Goal: Communication & Community: Answer question/provide support

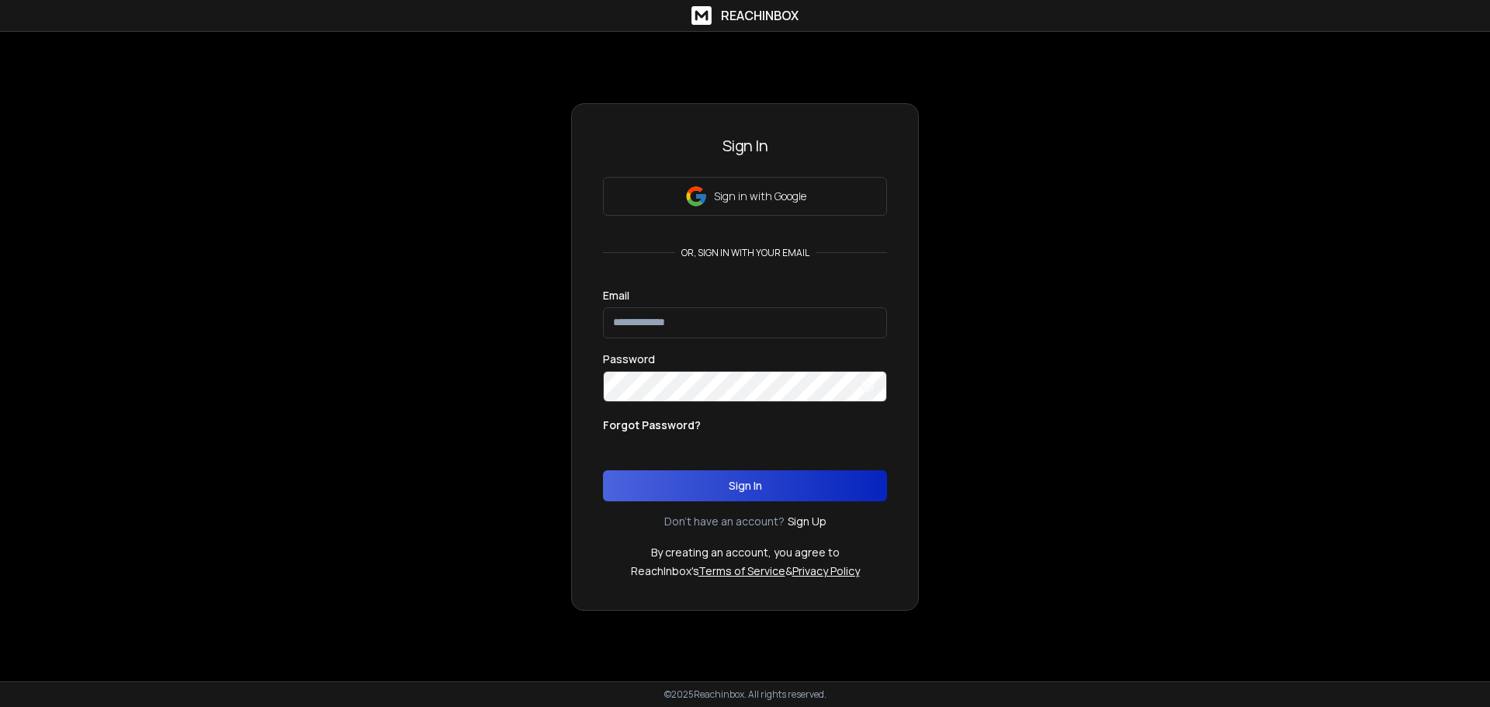
click at [743, 318] on input "email" at bounding box center [745, 322] width 284 height 31
type input "**********"
click at [603, 470] on button "Sign In" at bounding box center [745, 485] width 284 height 31
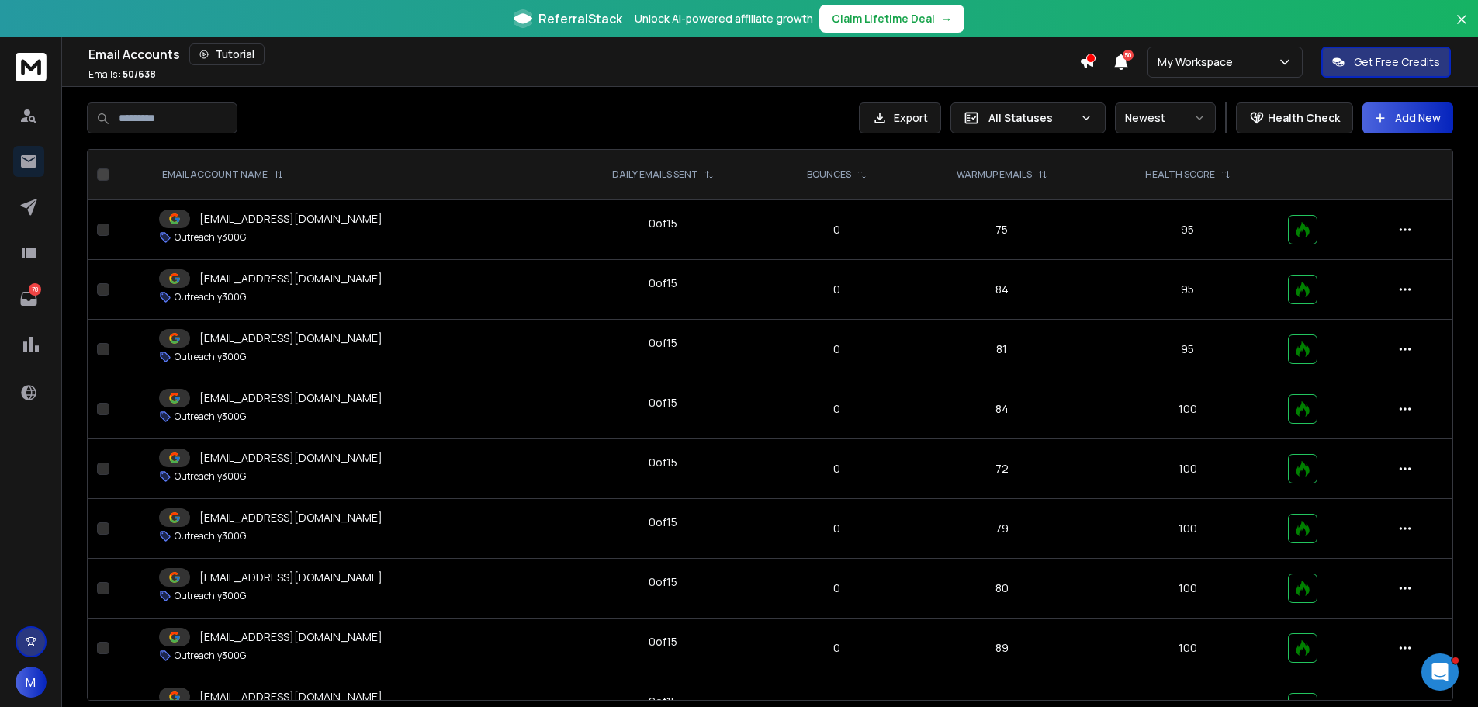
click at [290, 226] on p "bill.q@aceestimategroup.com" at bounding box center [290, 219] width 183 height 16
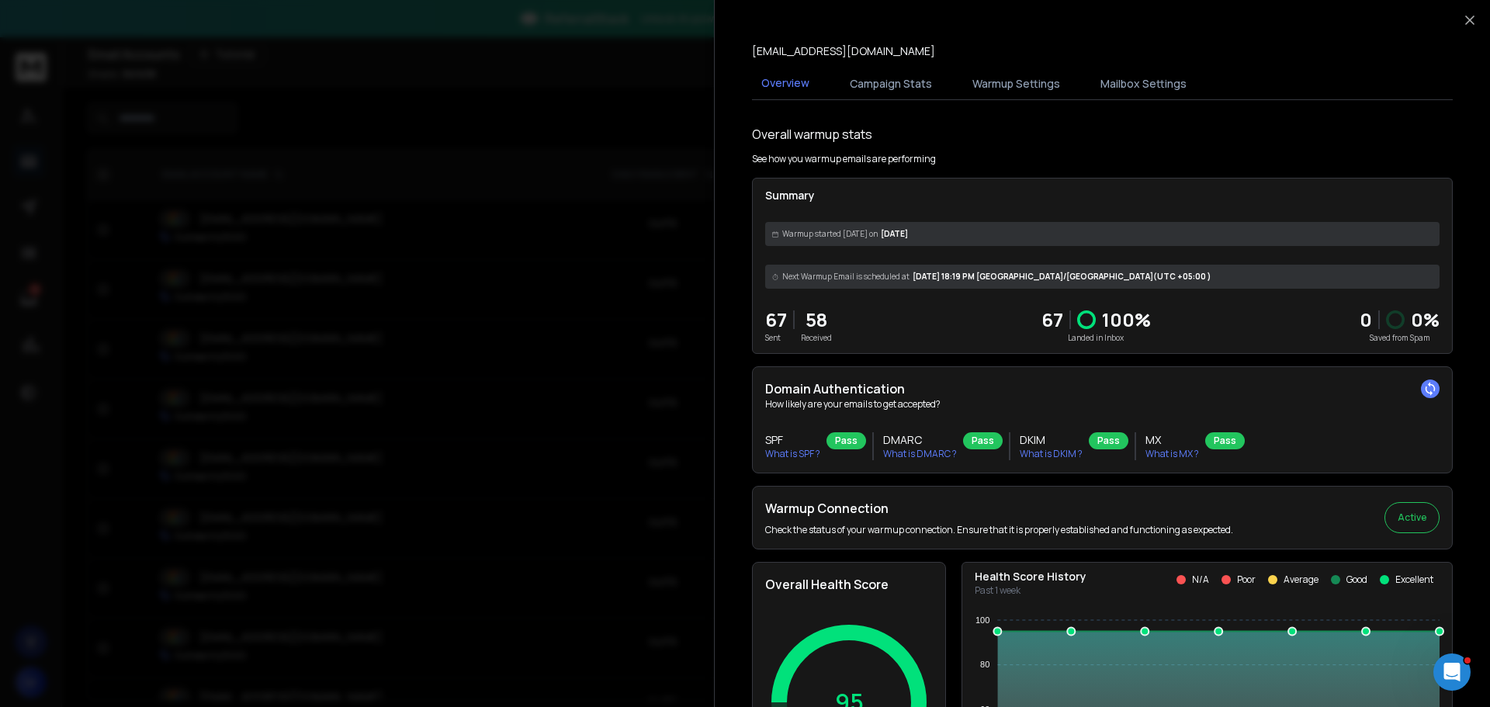
click at [1023, 79] on button "Warmup Settings" at bounding box center [1016, 84] width 106 height 34
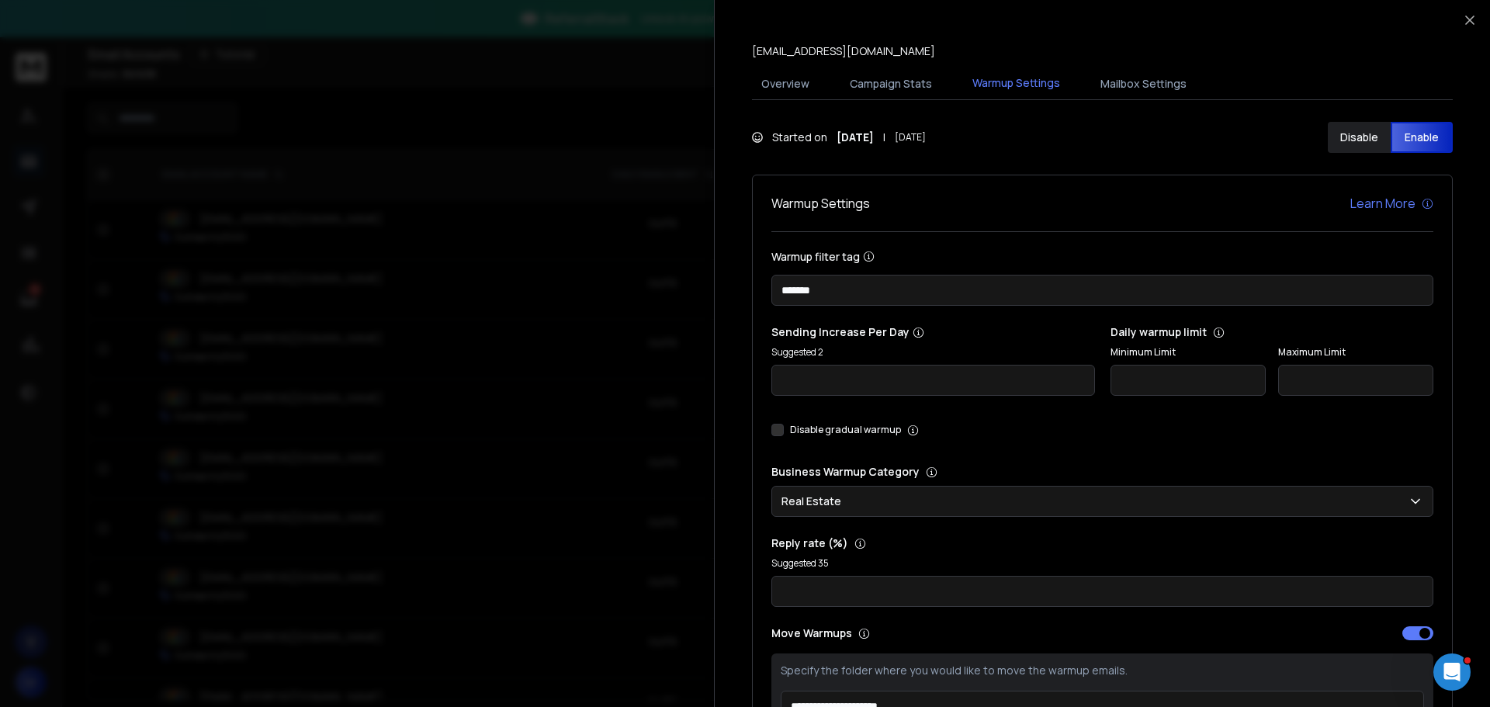
click at [793, 77] on button "Overview" at bounding box center [785, 84] width 67 height 34
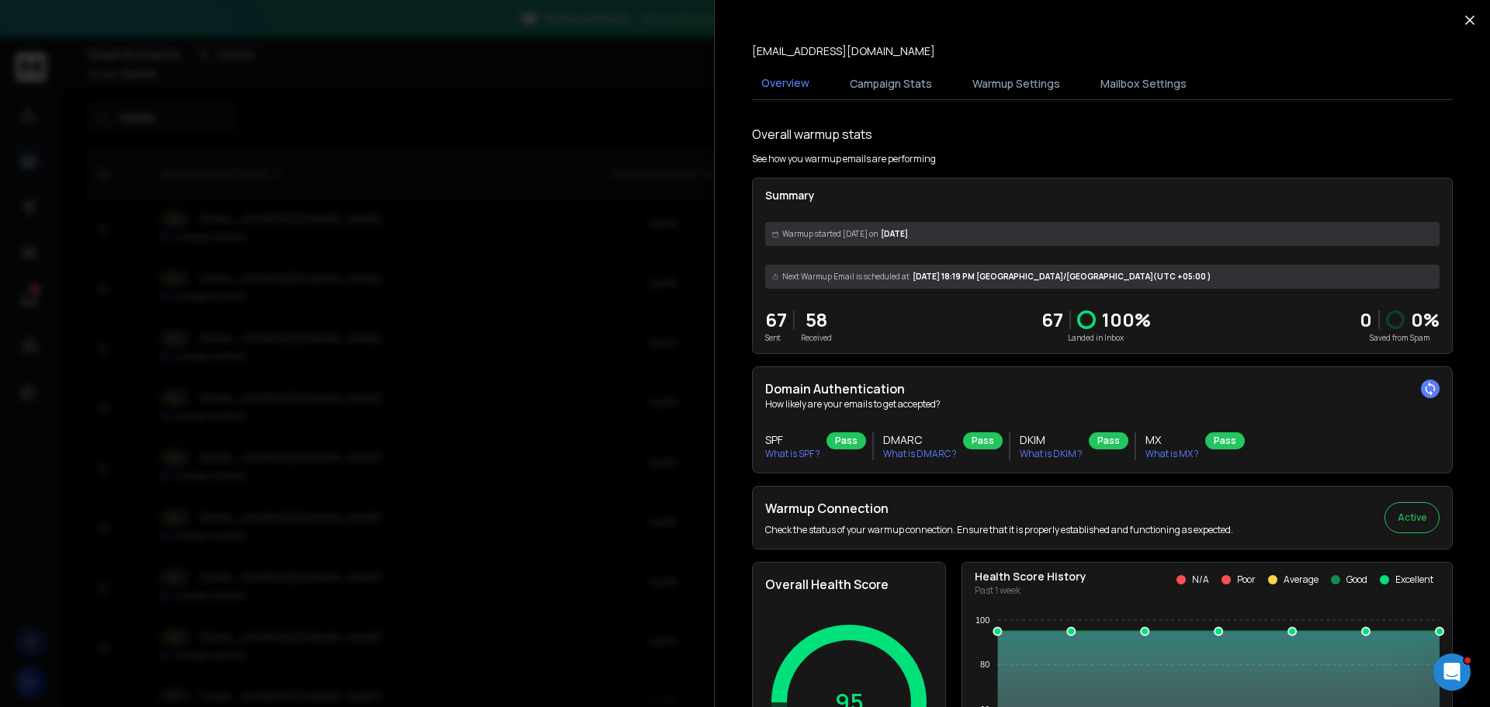
click at [1471, 19] on icon "button" at bounding box center [1470, 20] width 16 height 16
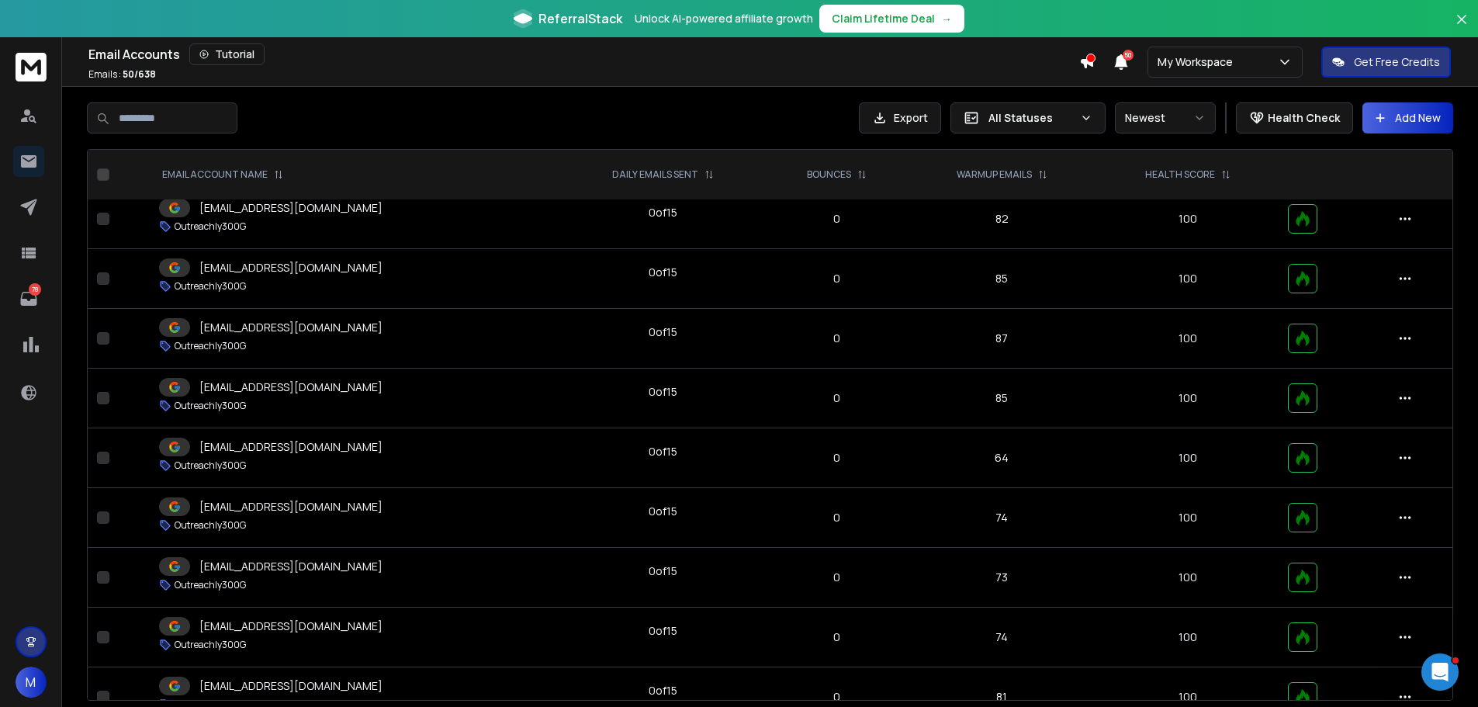
scroll to position [2524, 0]
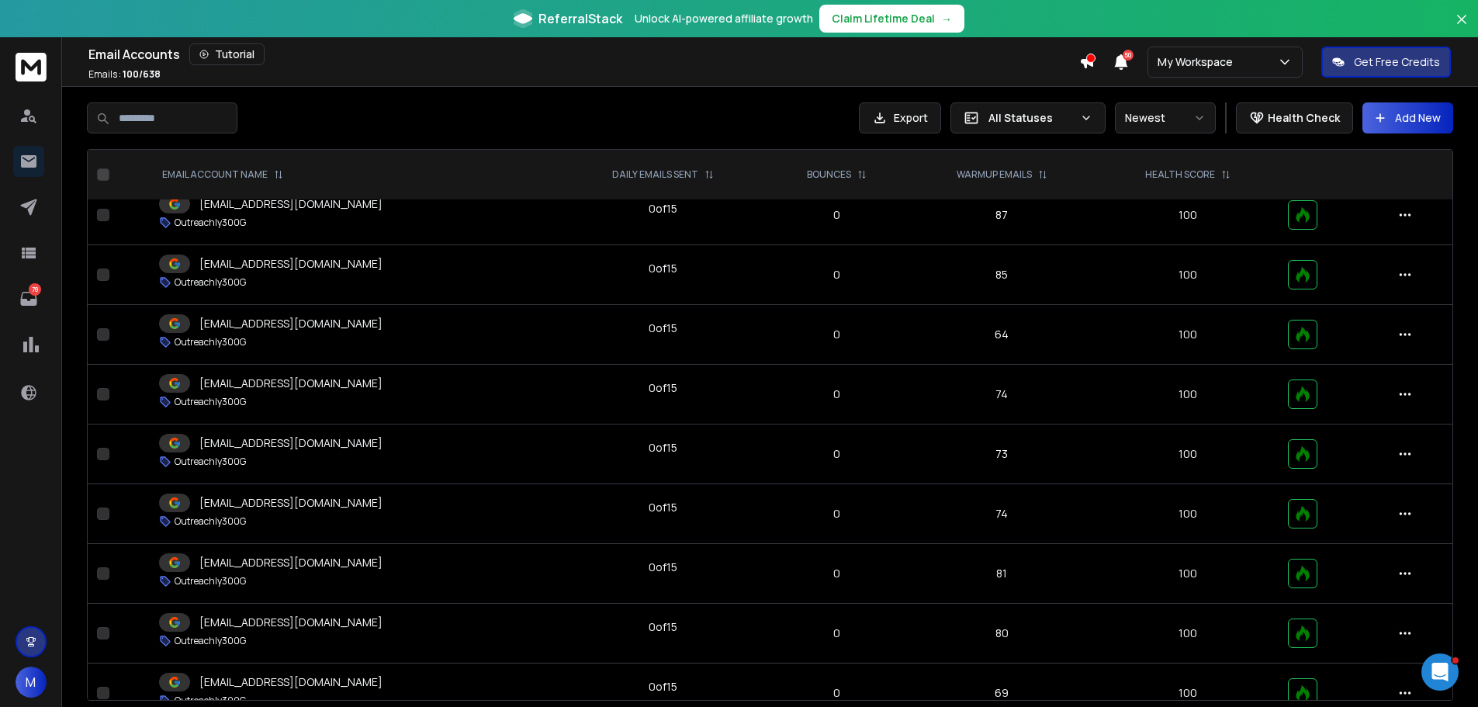
click at [374, 624] on div "bill.qamar@aceprosestimating.info" at bounding box center [354, 622] width 390 height 19
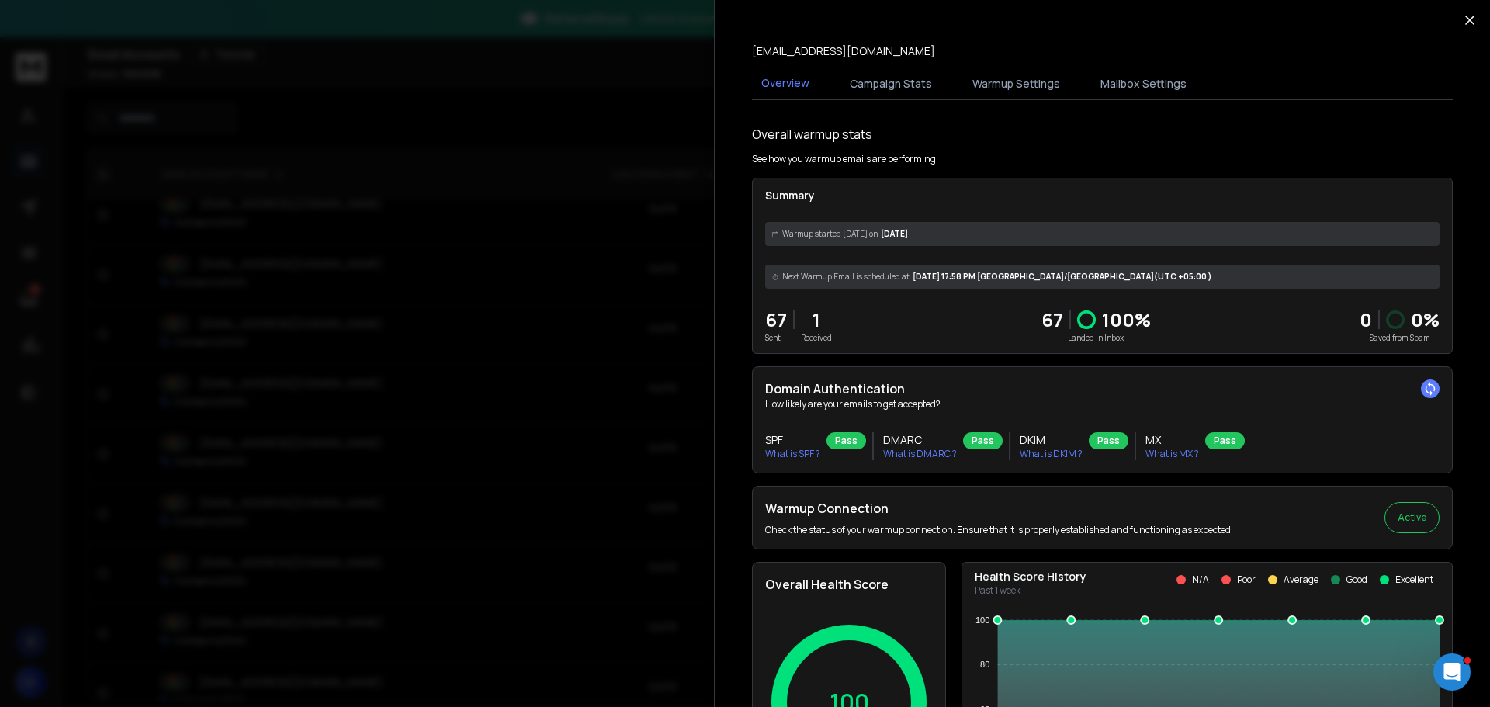
click at [1462, 14] on icon "button" at bounding box center [1470, 20] width 16 height 16
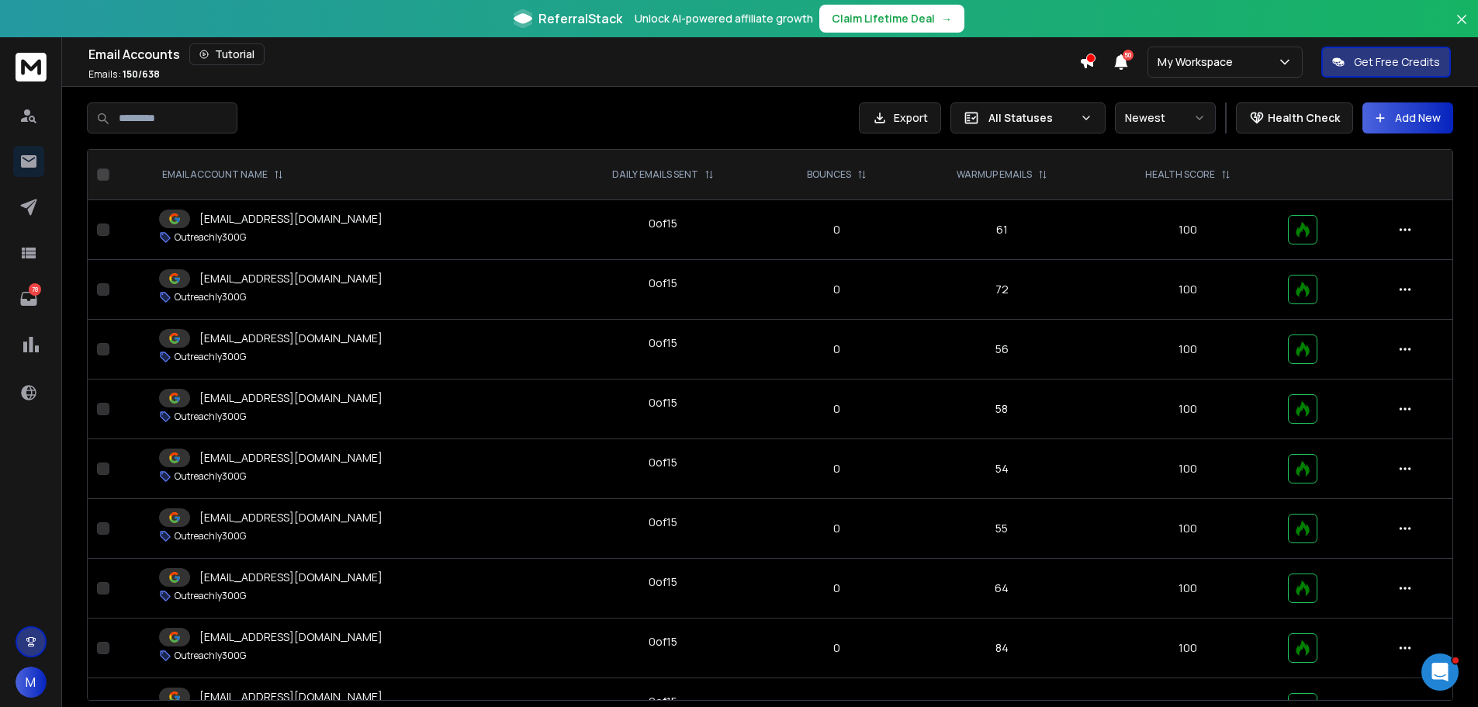
scroll to position [8500, 0]
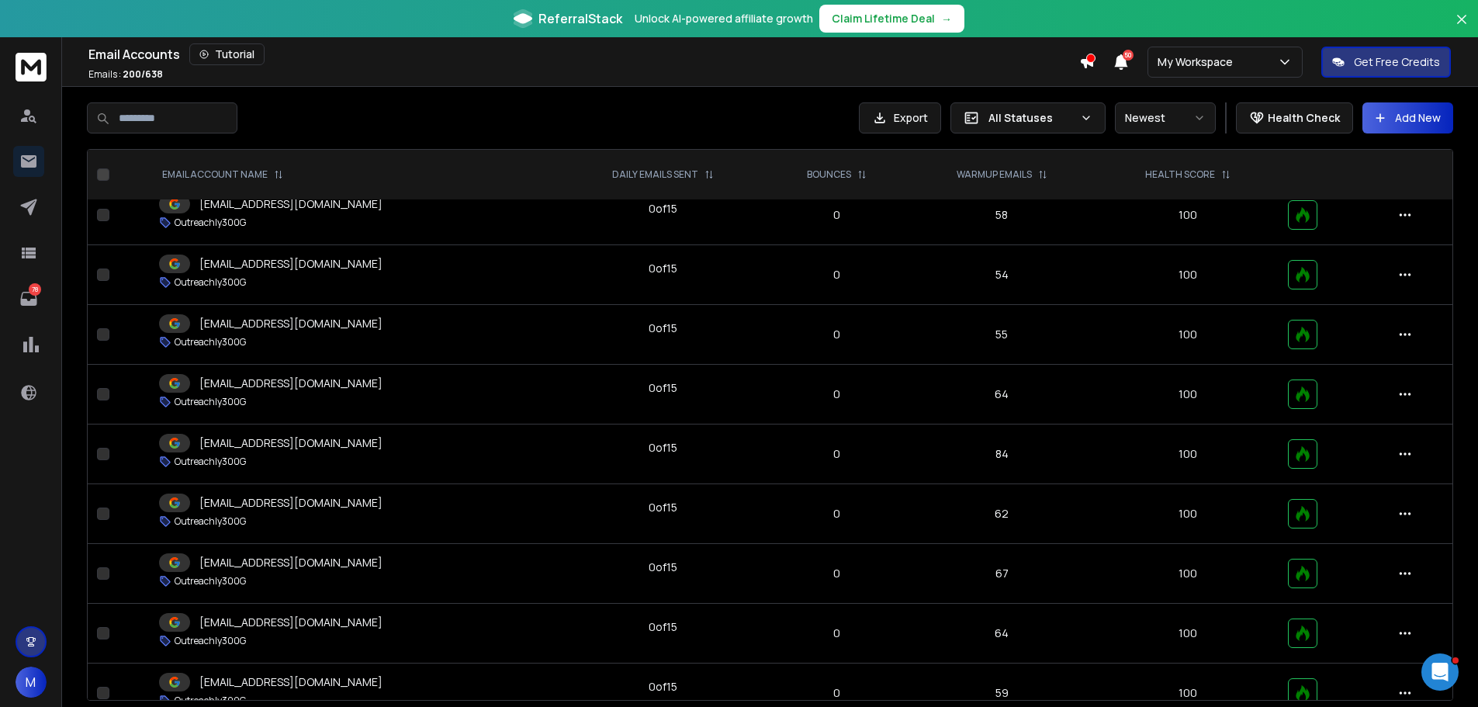
click at [286, 617] on p "bill@aceestimatingltd.info" at bounding box center [290, 623] width 183 height 16
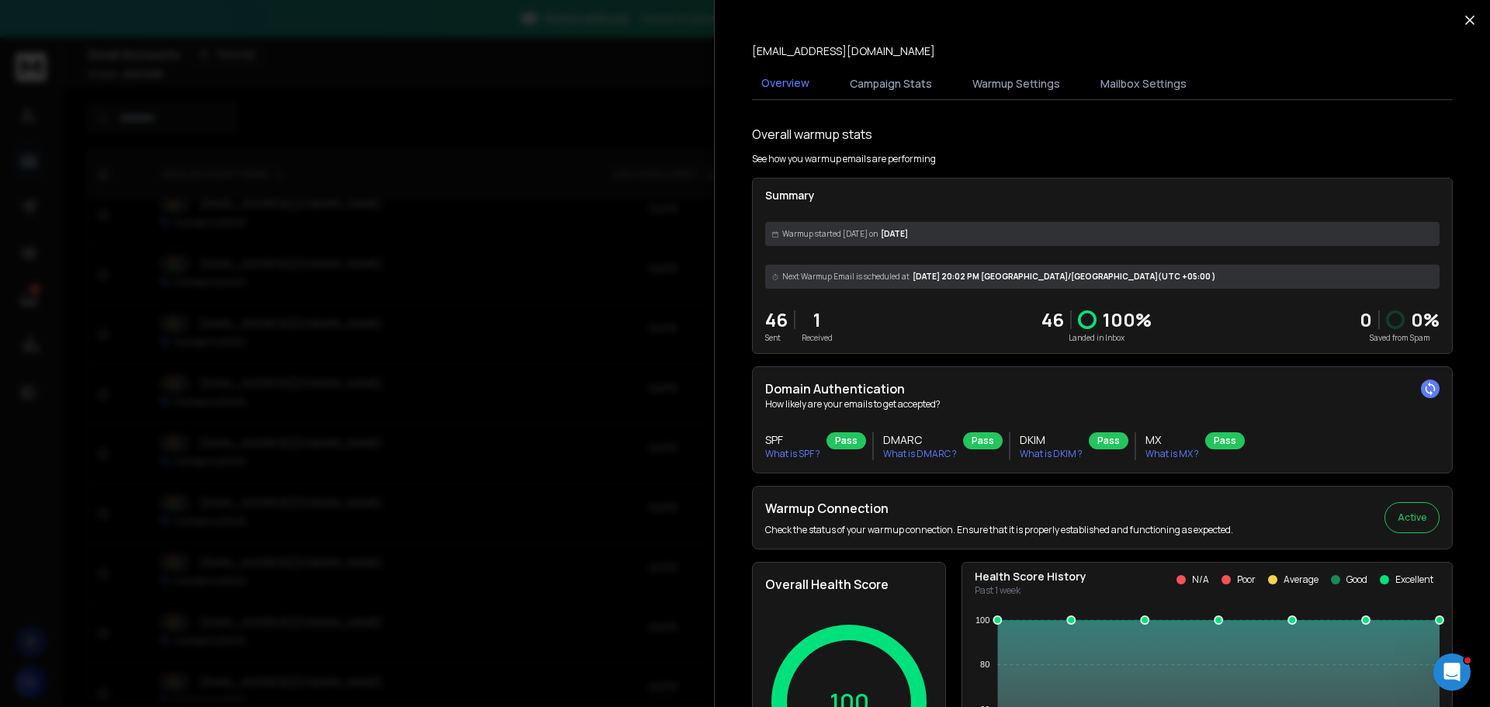
click at [1462, 21] on icon "button" at bounding box center [1470, 20] width 16 height 16
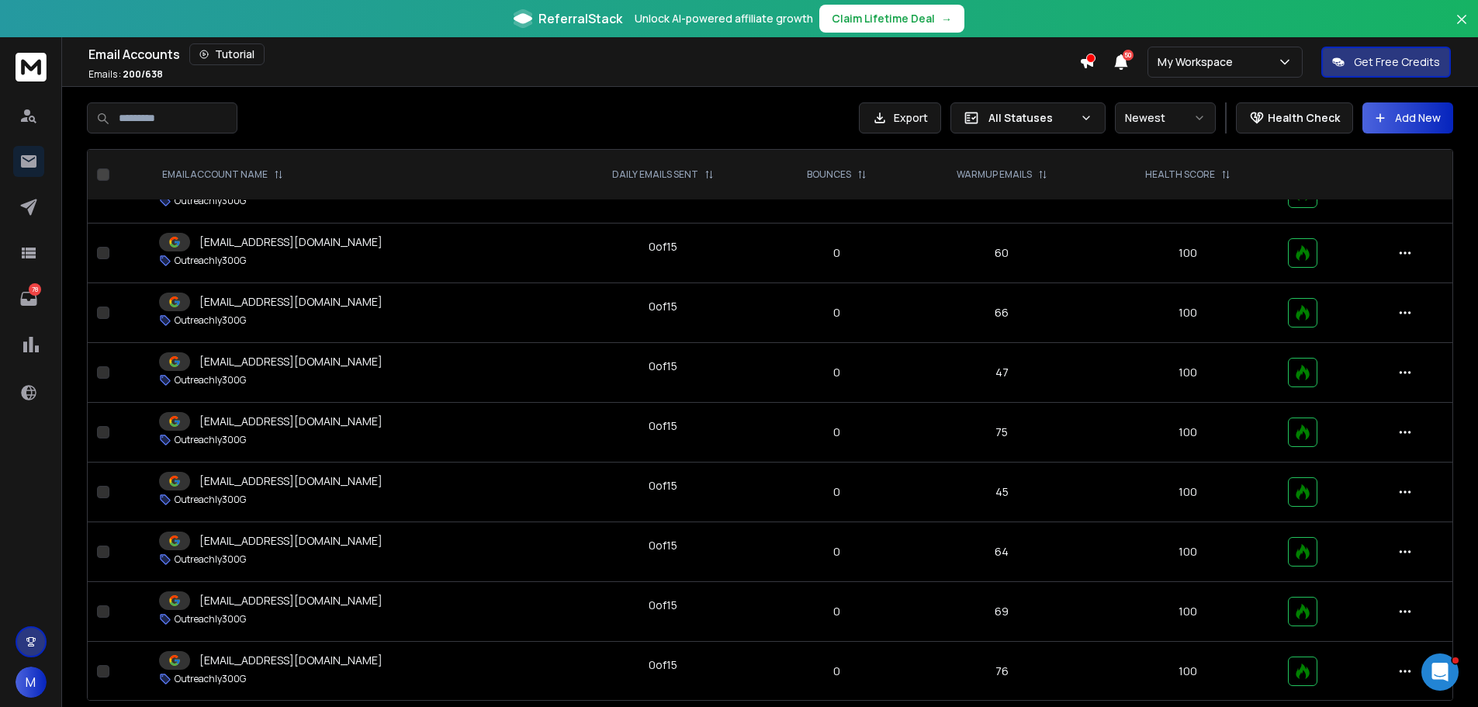
scroll to position [11216, 0]
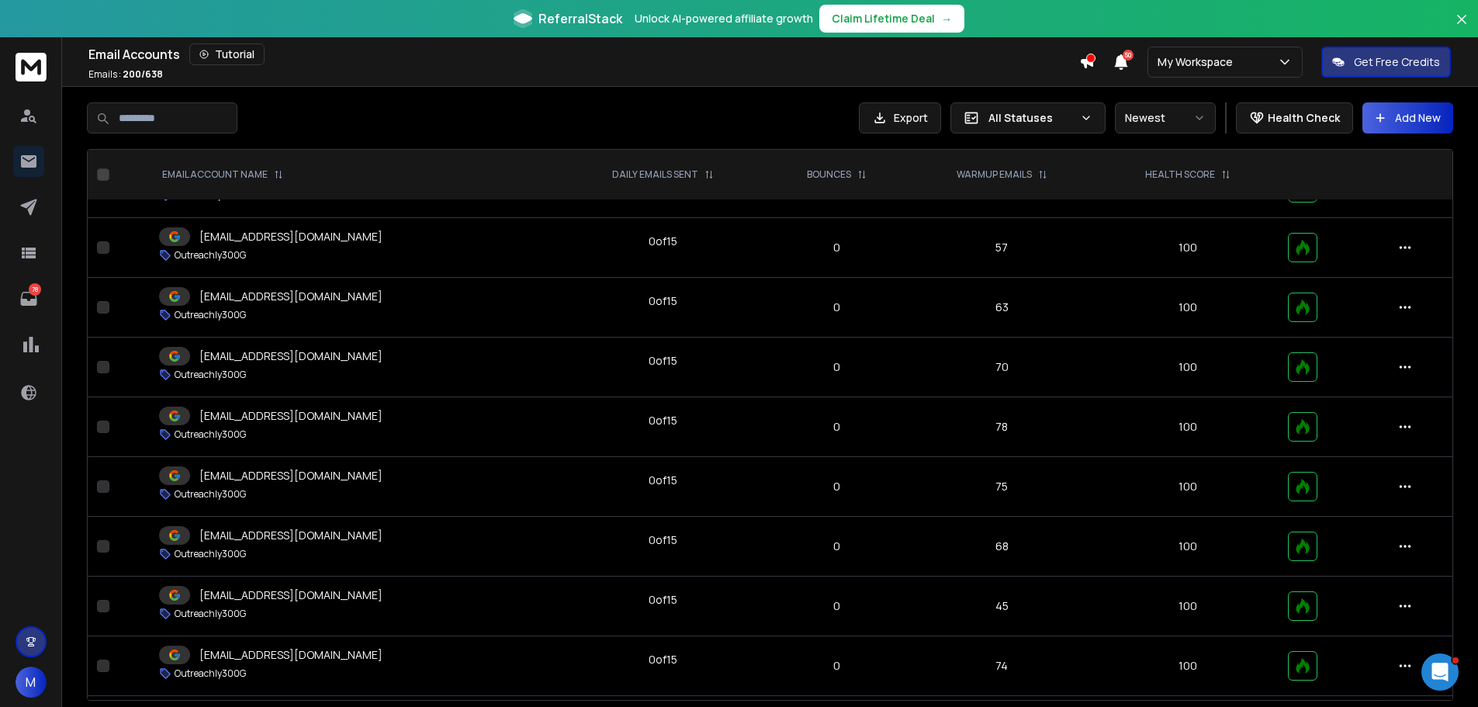
click at [307, 542] on p "bill.qamar@aceestimationservies.info" at bounding box center [290, 536] width 183 height 16
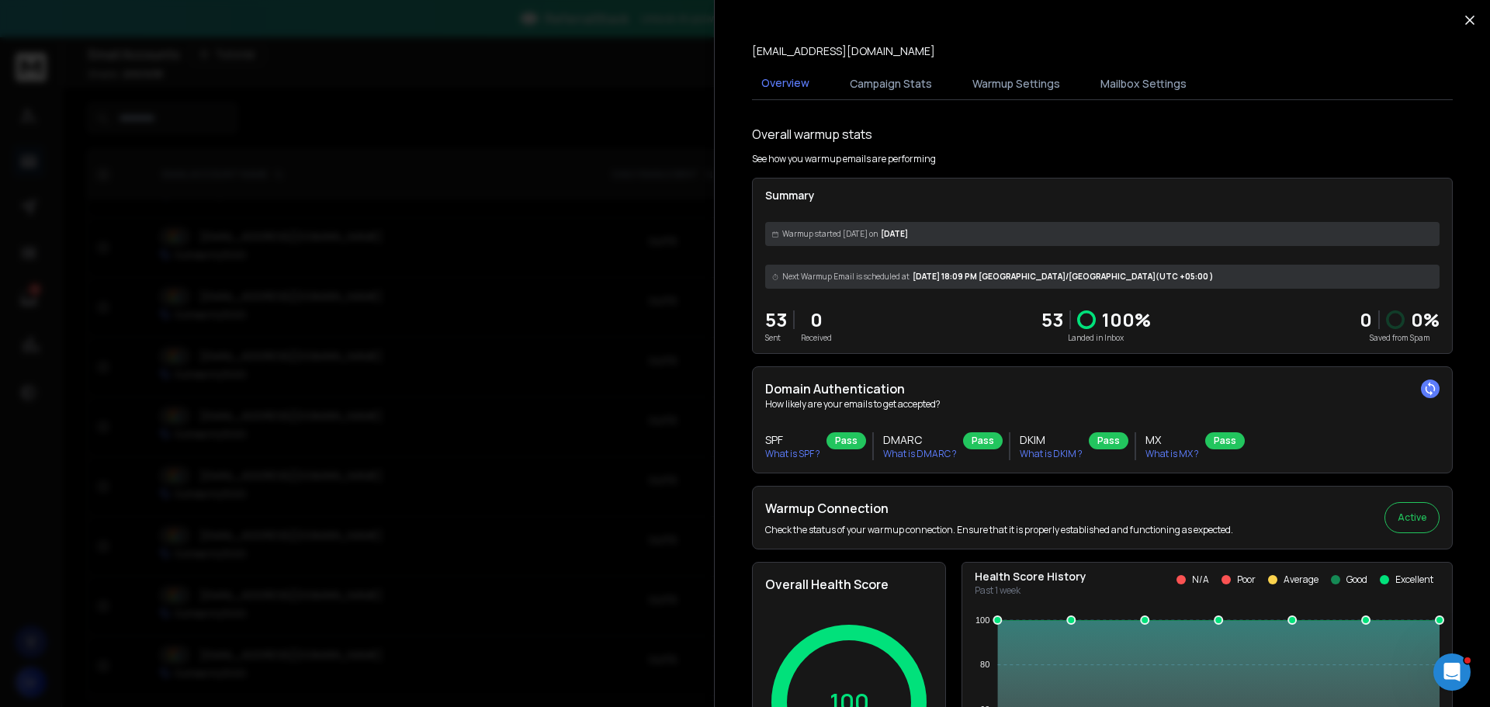
click at [1469, 22] on icon "button" at bounding box center [1470, 20] width 16 height 16
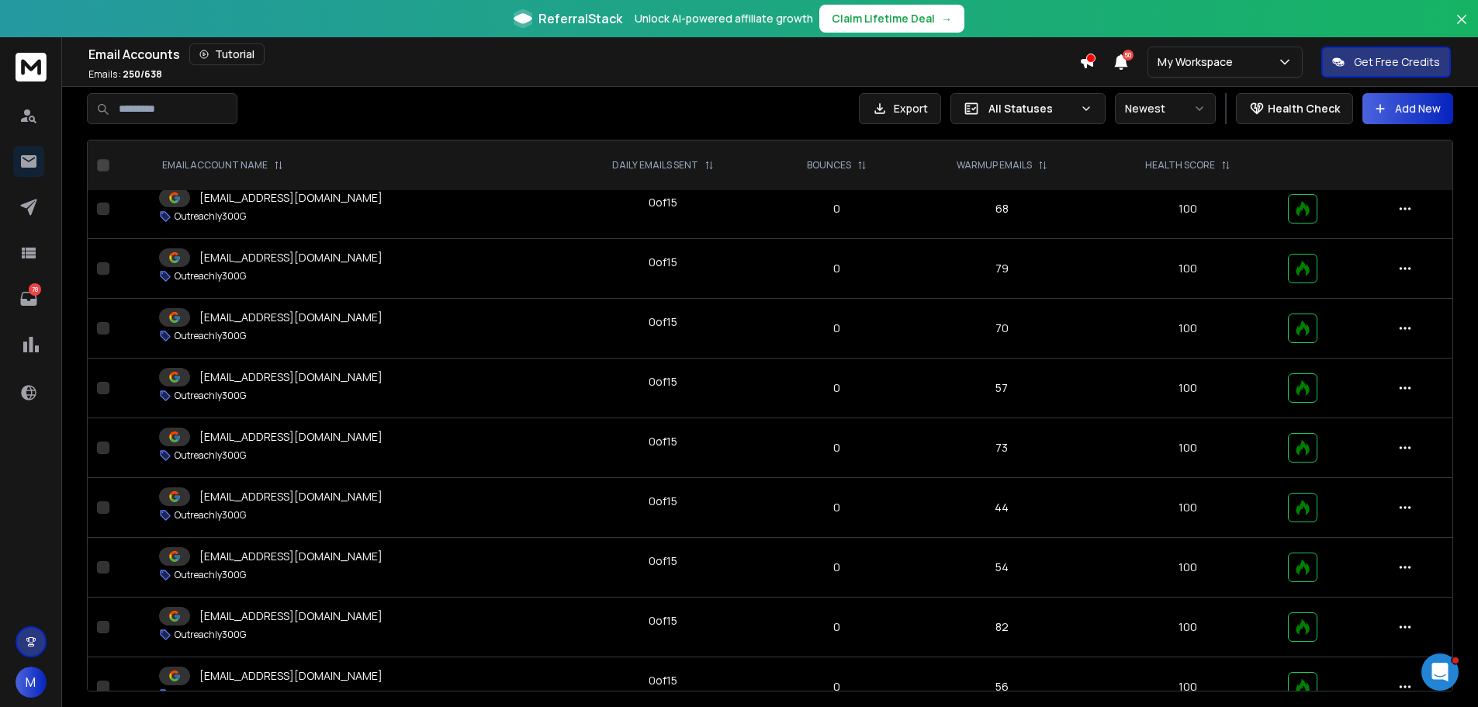
scroll to position [13760, 0]
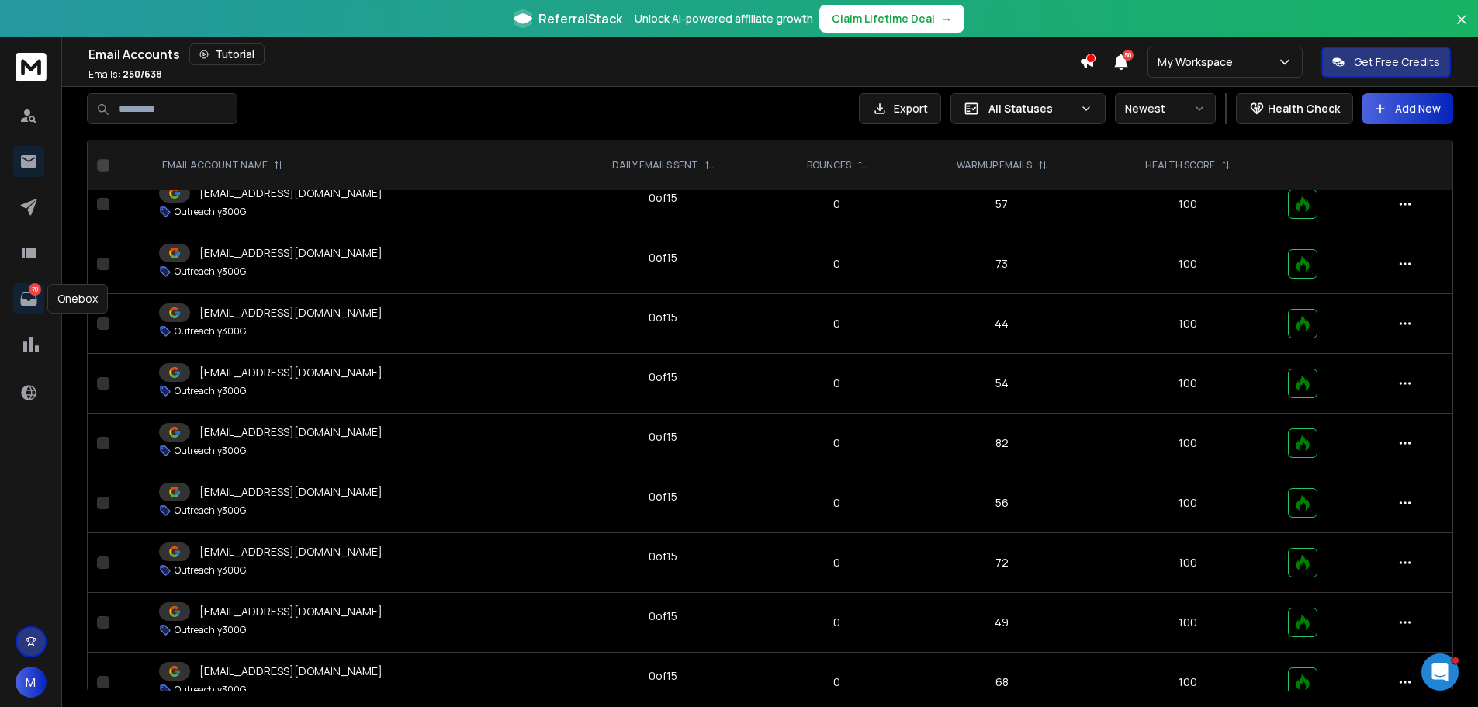
click at [22, 305] on icon at bounding box center [28, 299] width 16 height 14
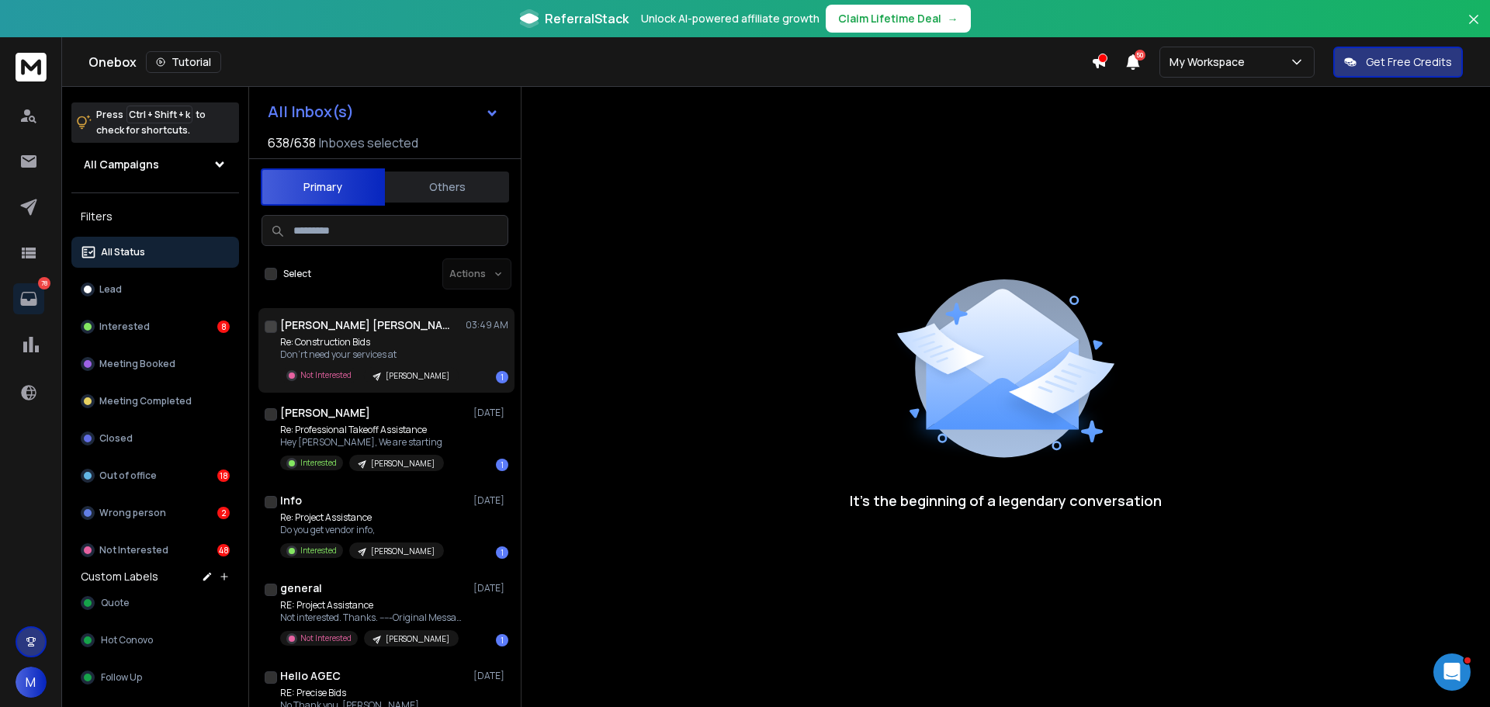
click at [438, 347] on p "Re: Construction Bids" at bounding box center [369, 342] width 178 height 12
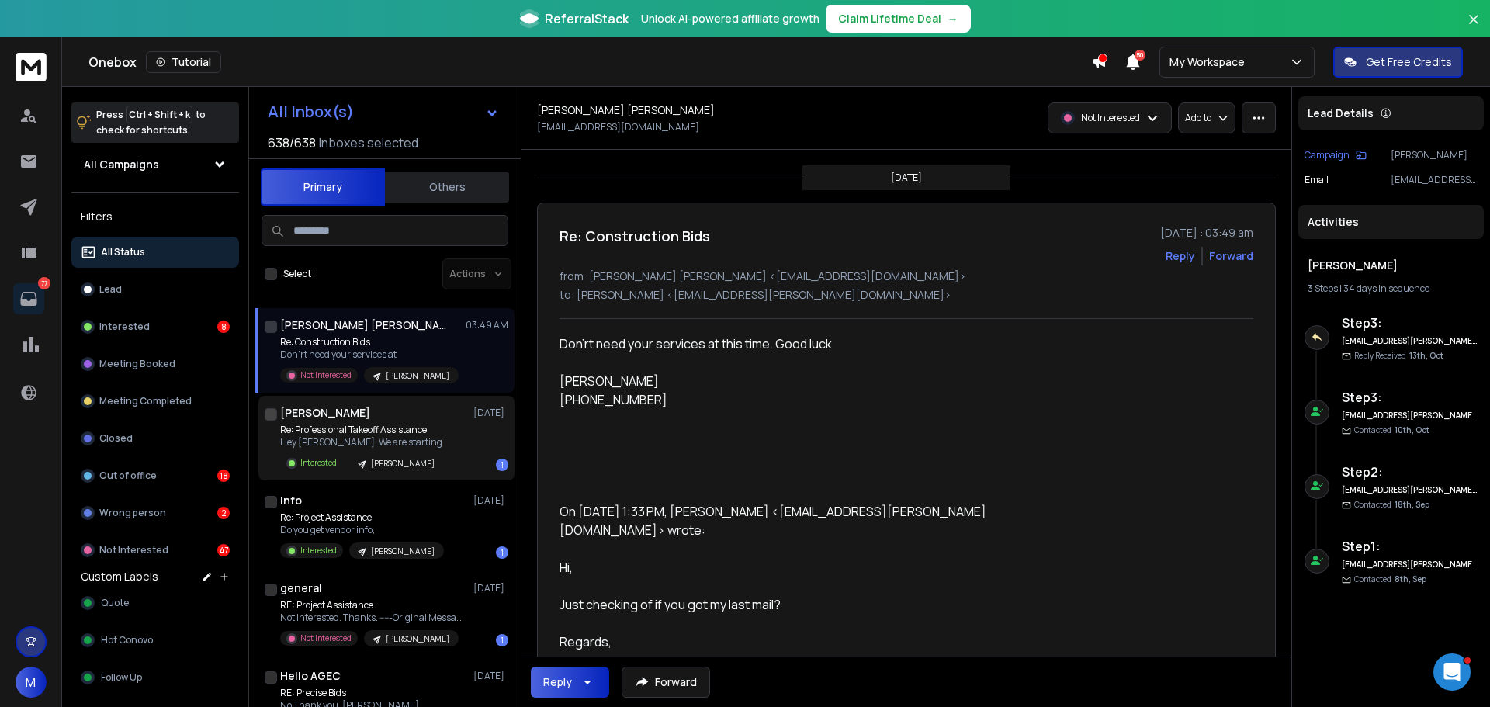
click at [438, 433] on p "Re: Professional Takeoff Assistance" at bounding box center [362, 430] width 164 height 12
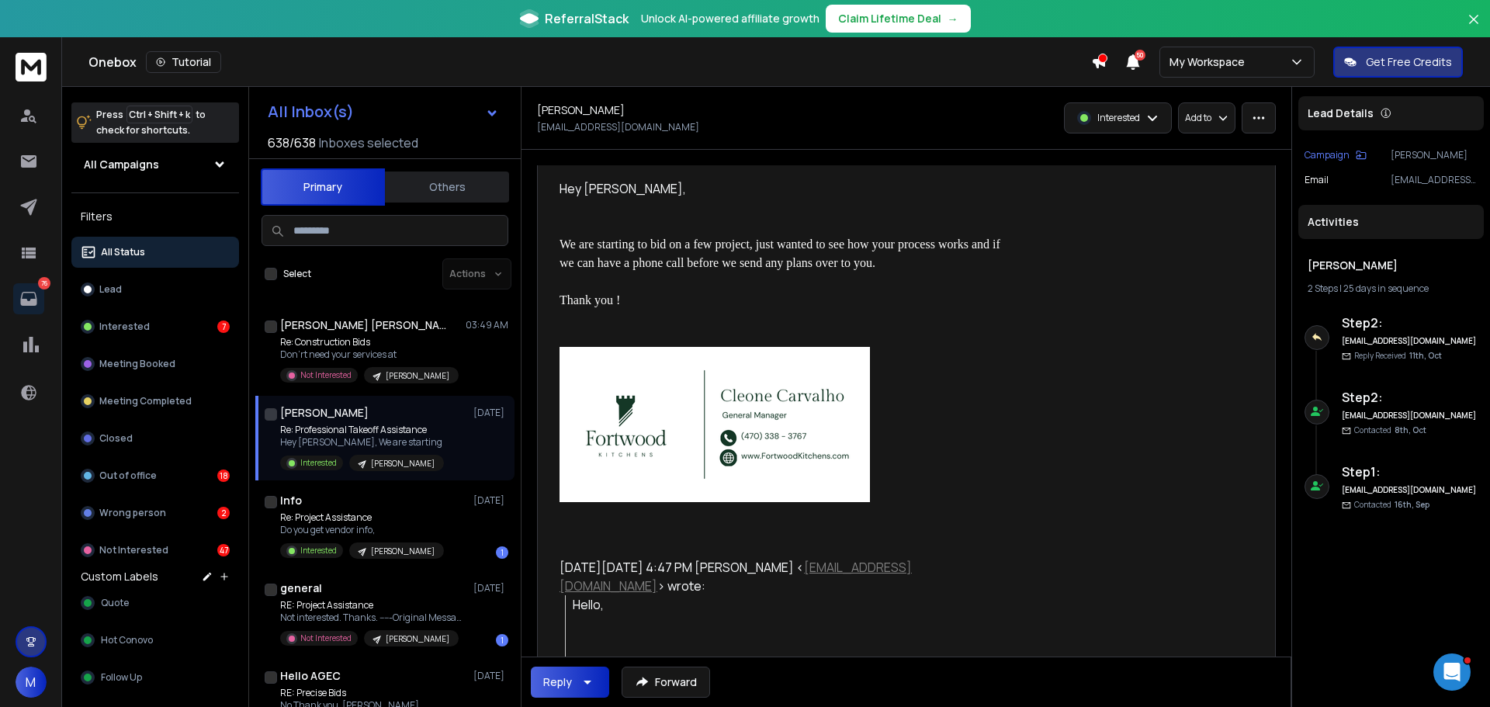
scroll to position [310, 0]
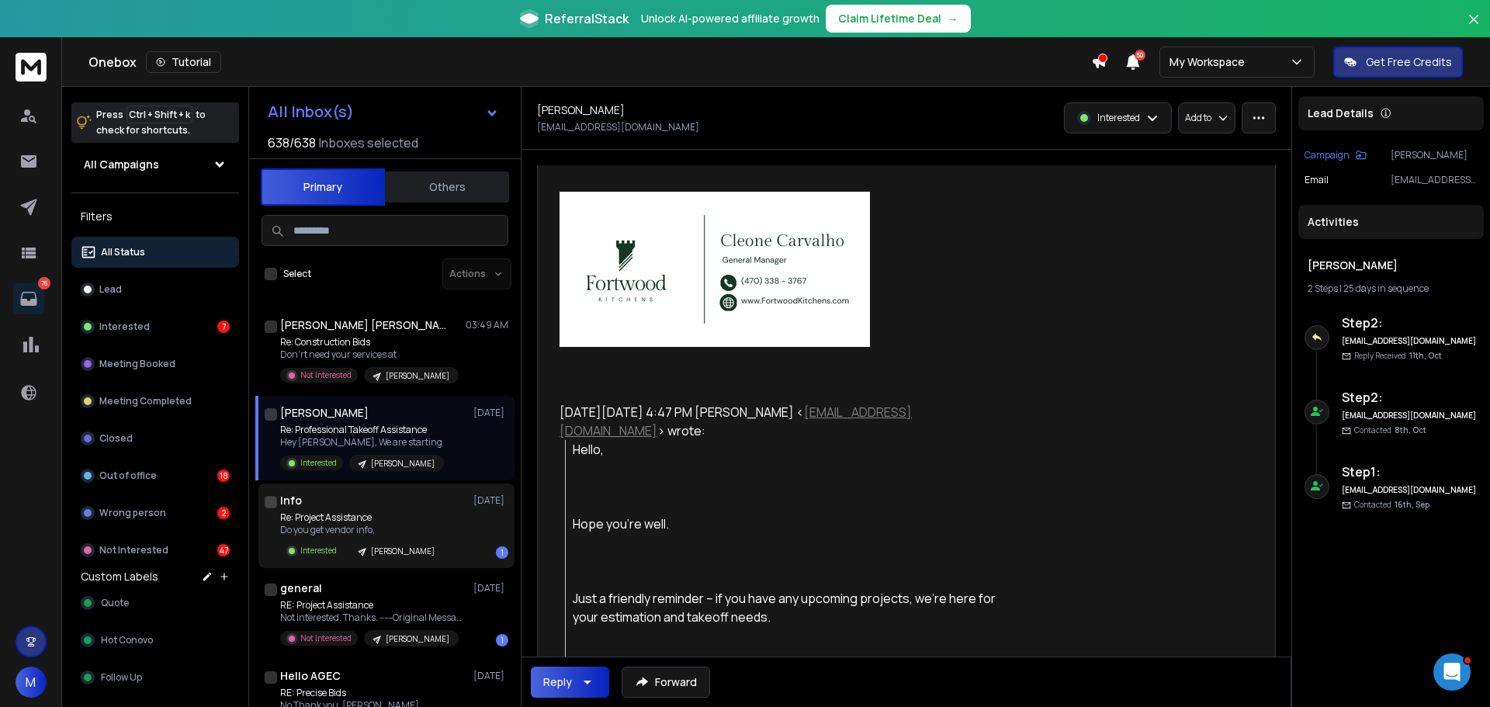
click at [479, 508] on div "Info 11 Oct Re: Project Assistance Do you get vendor info, Interested Ace Raza …" at bounding box center [394, 526] width 228 height 66
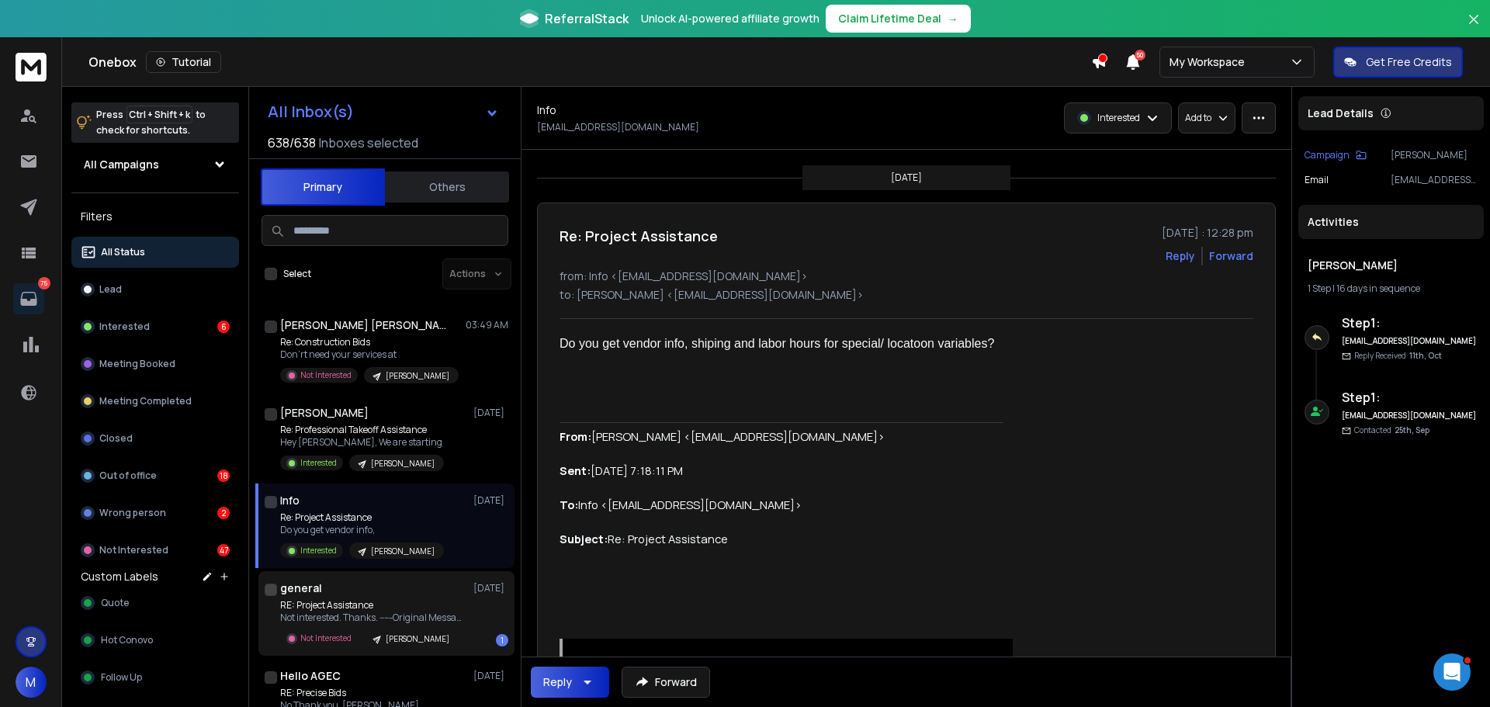
click at [427, 607] on p "RE: Project Assistance" at bounding box center [373, 605] width 186 height 12
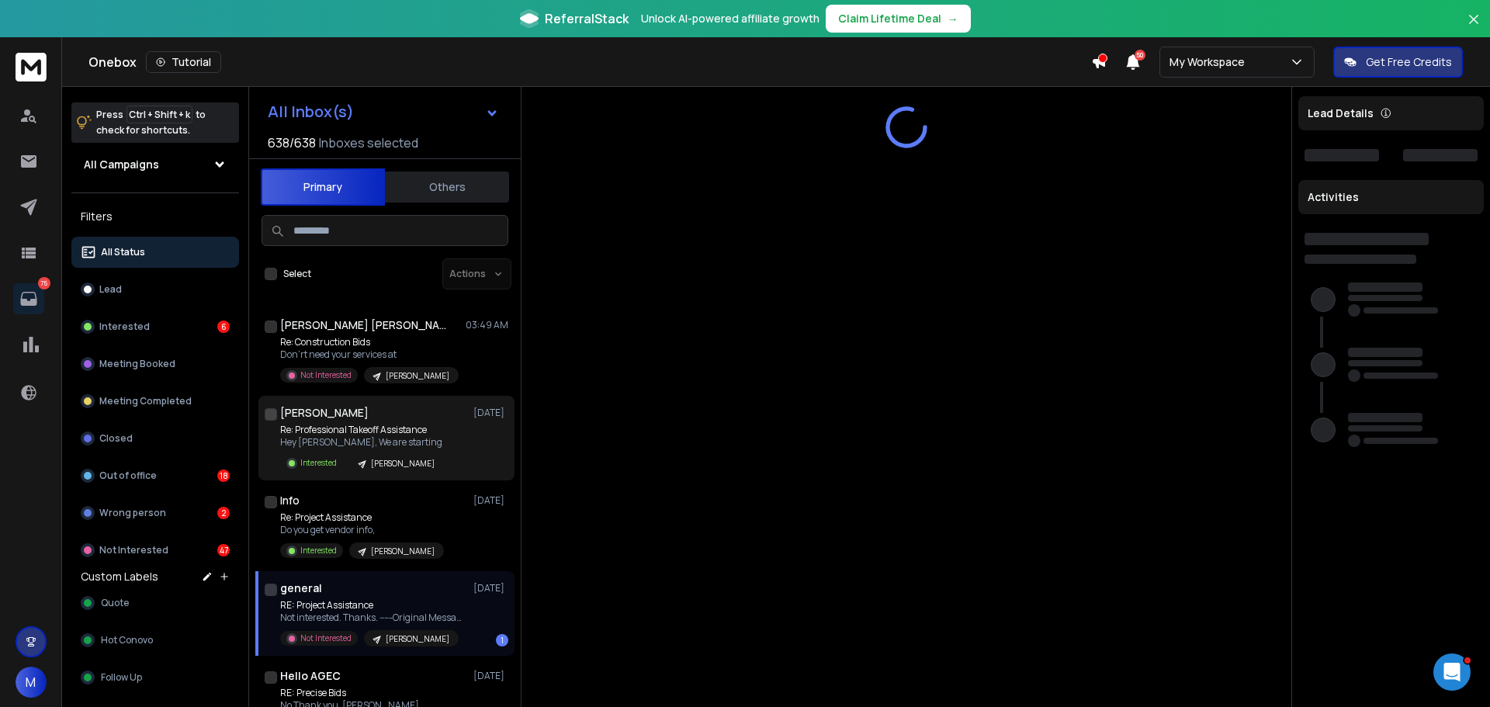
scroll to position [155, 0]
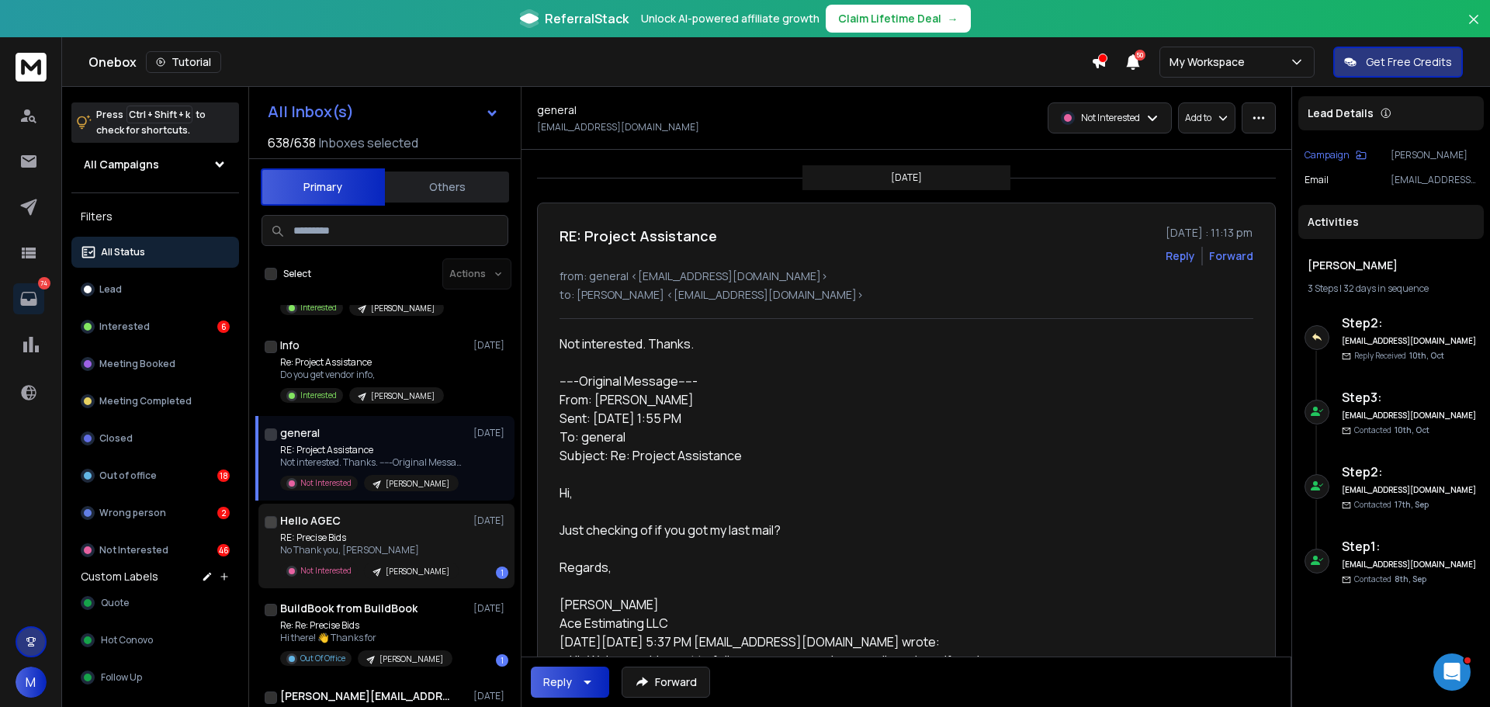
click at [454, 510] on div "Hello AGEC 10 Oct RE: Precise Bids No Thank you, Ronda Staheli Not Interested A…" at bounding box center [386, 546] width 256 height 85
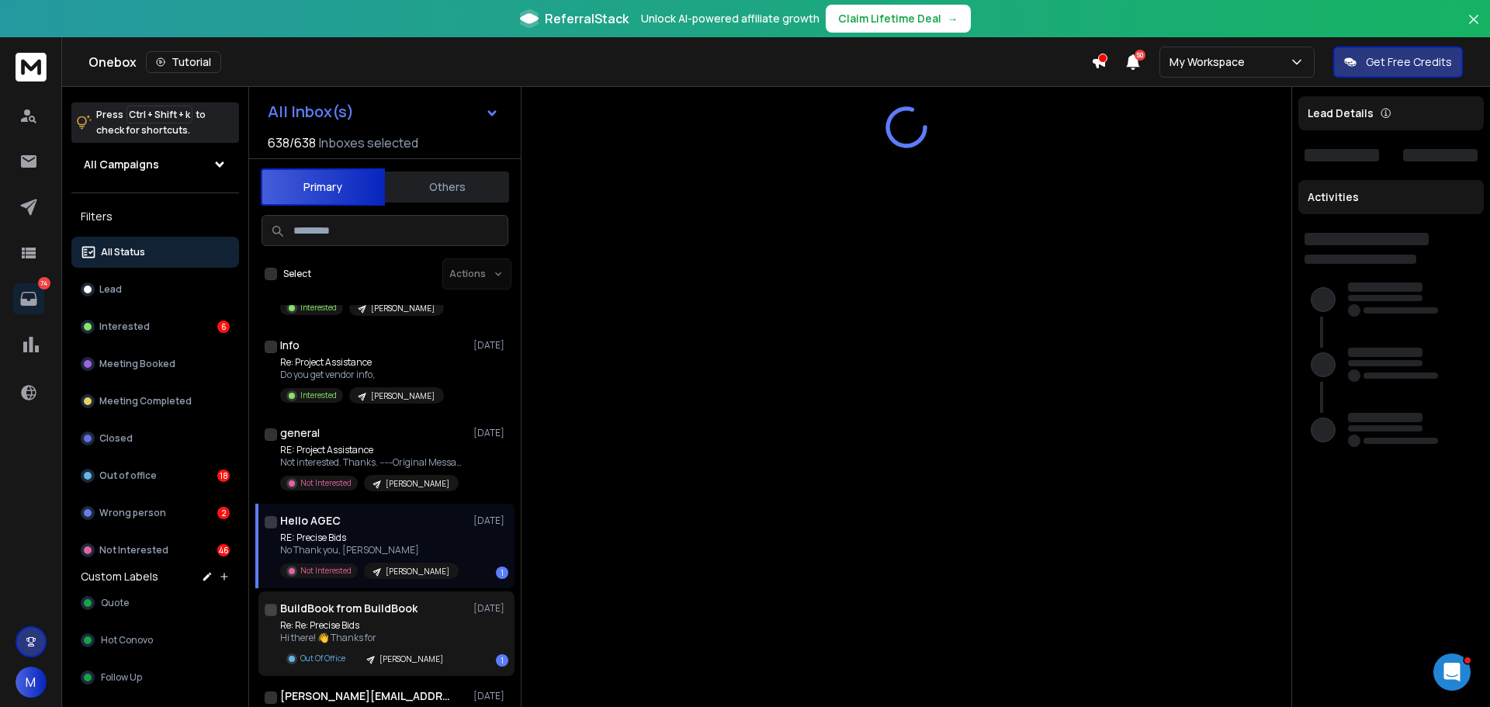
click at [438, 629] on p "Re: Re: Precise Bids" at bounding box center [366, 625] width 172 height 12
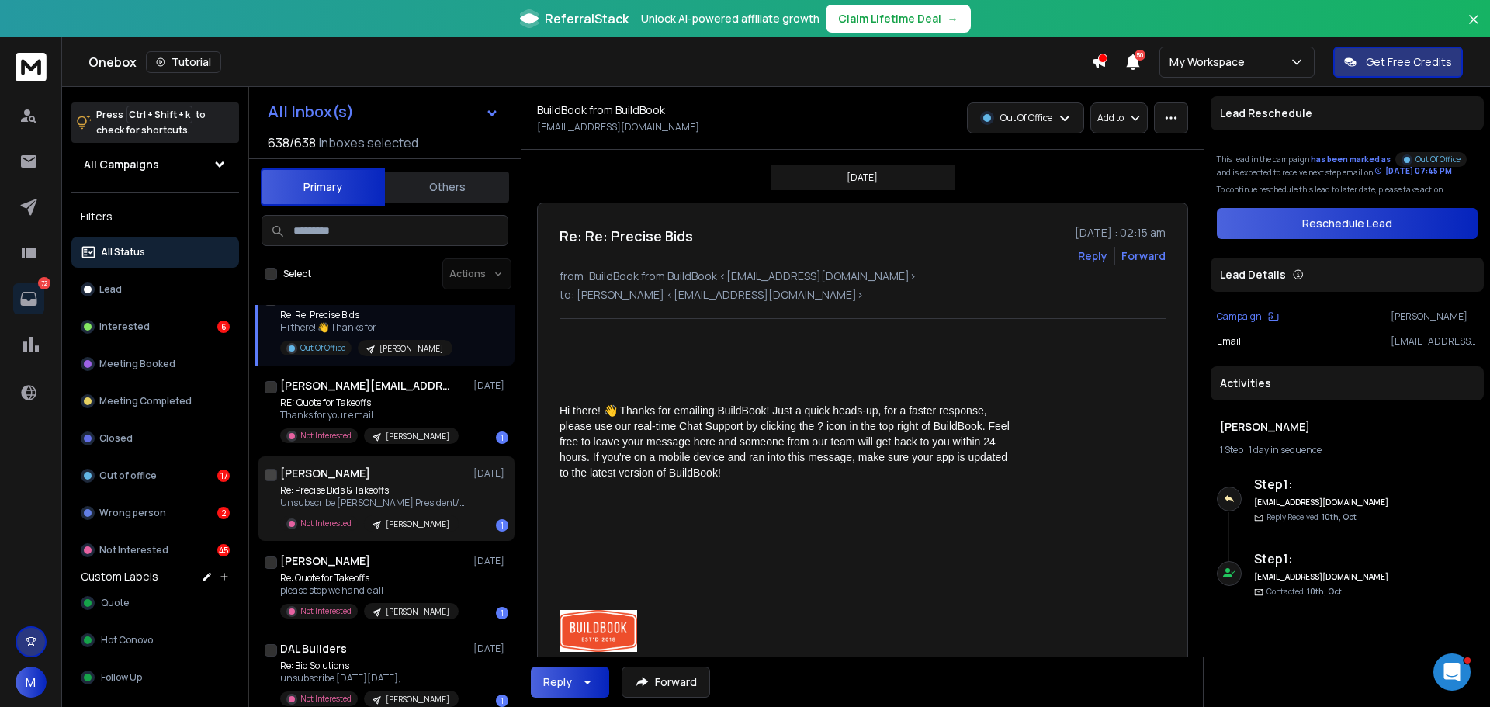
scroll to position [543, 0]
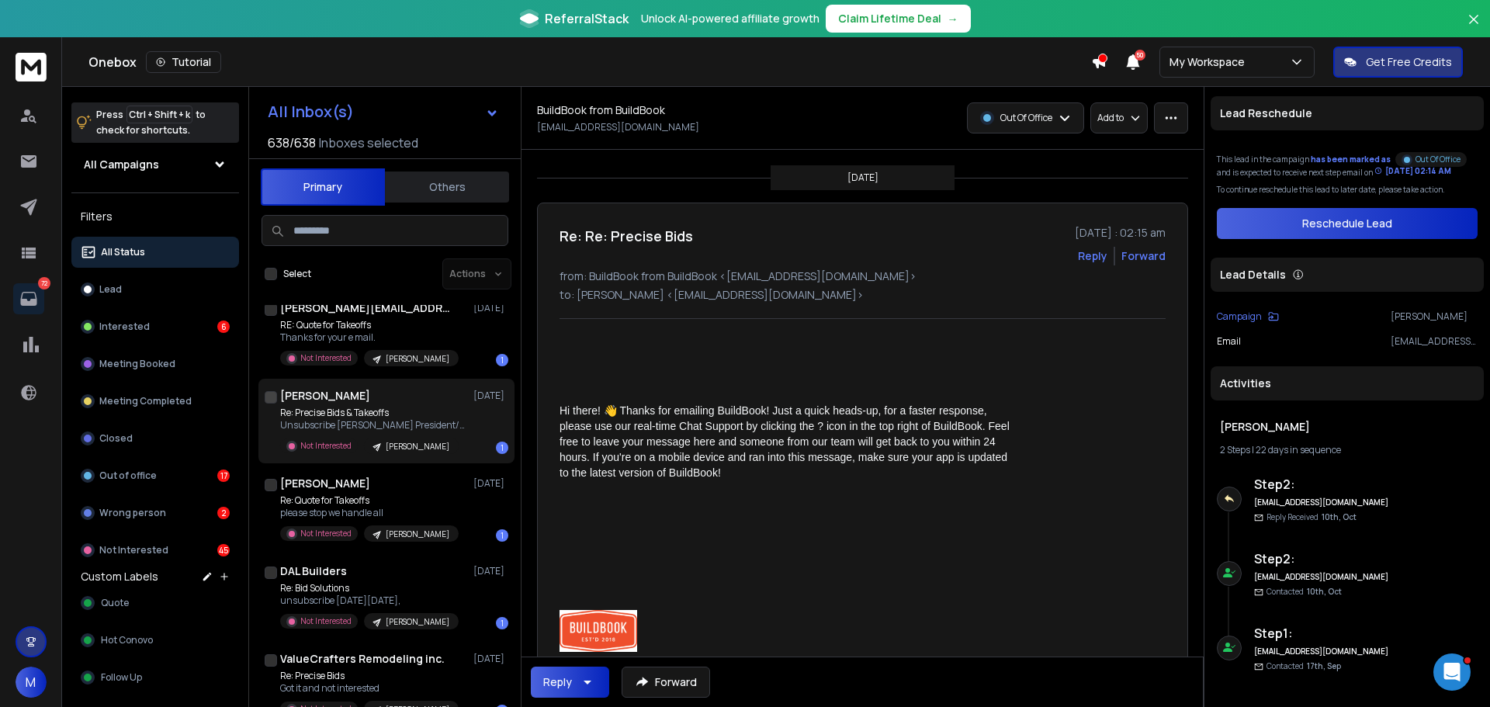
click at [455, 400] on div "Dan Kaplan 10 Oct" at bounding box center [394, 396] width 228 height 16
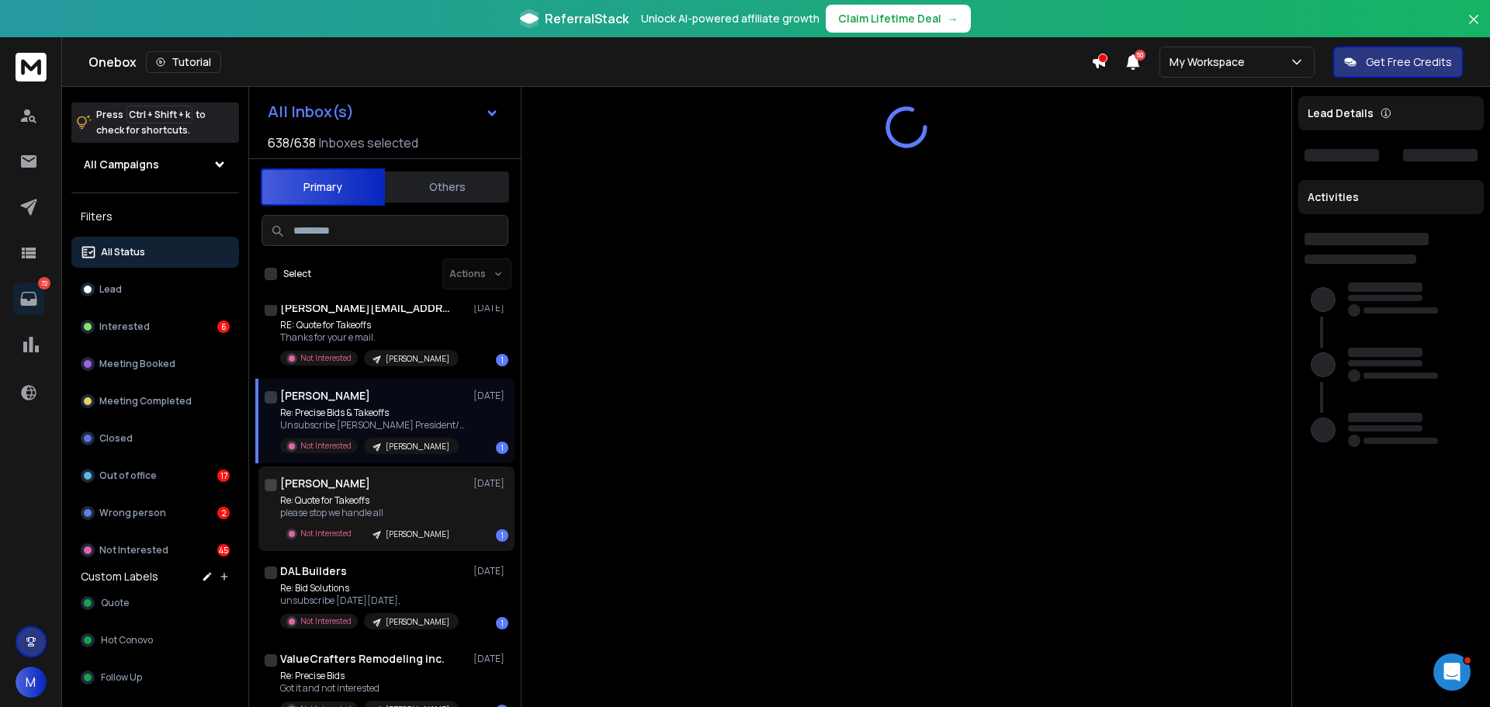
click at [445, 477] on div "David Giusiana 10 Oct" at bounding box center [394, 484] width 228 height 16
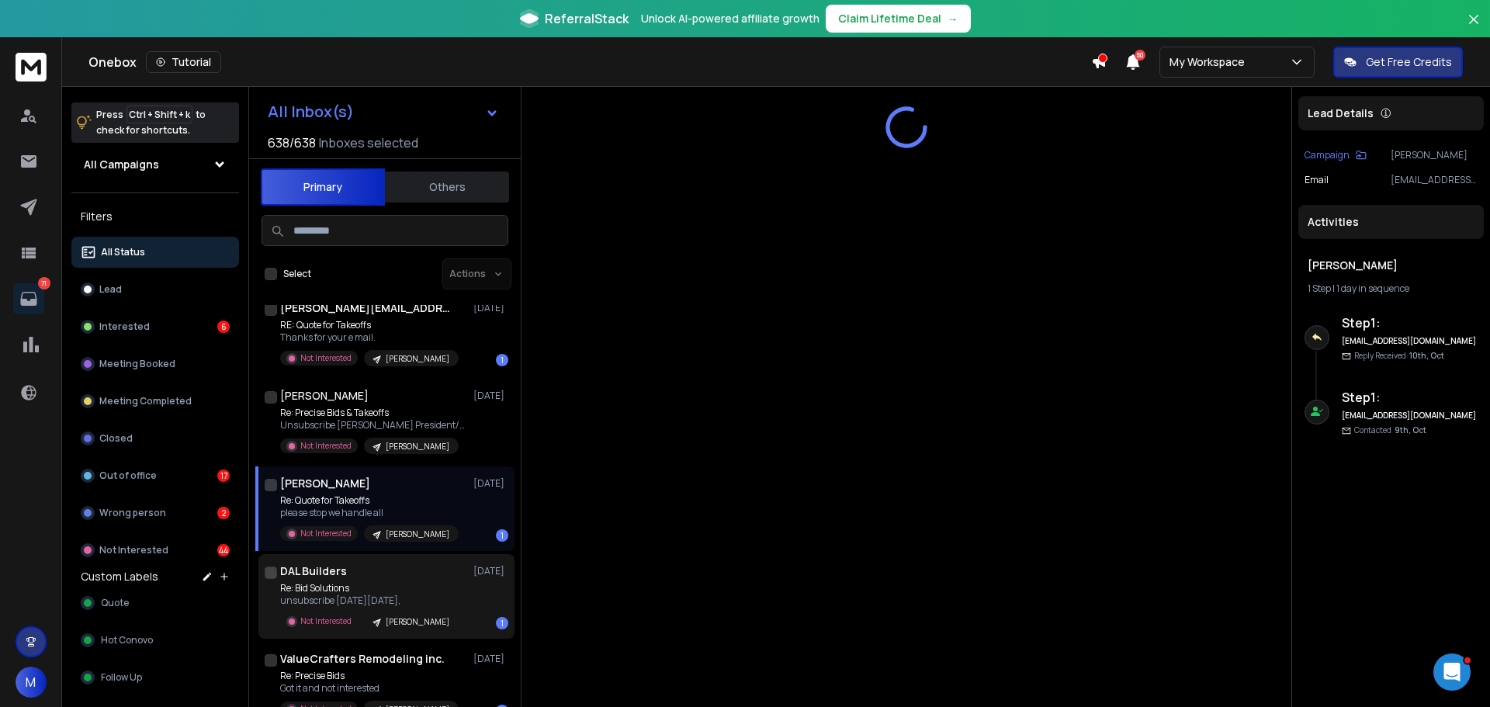
click at [437, 572] on div "DAL Builders 09 Oct" at bounding box center [394, 571] width 228 height 16
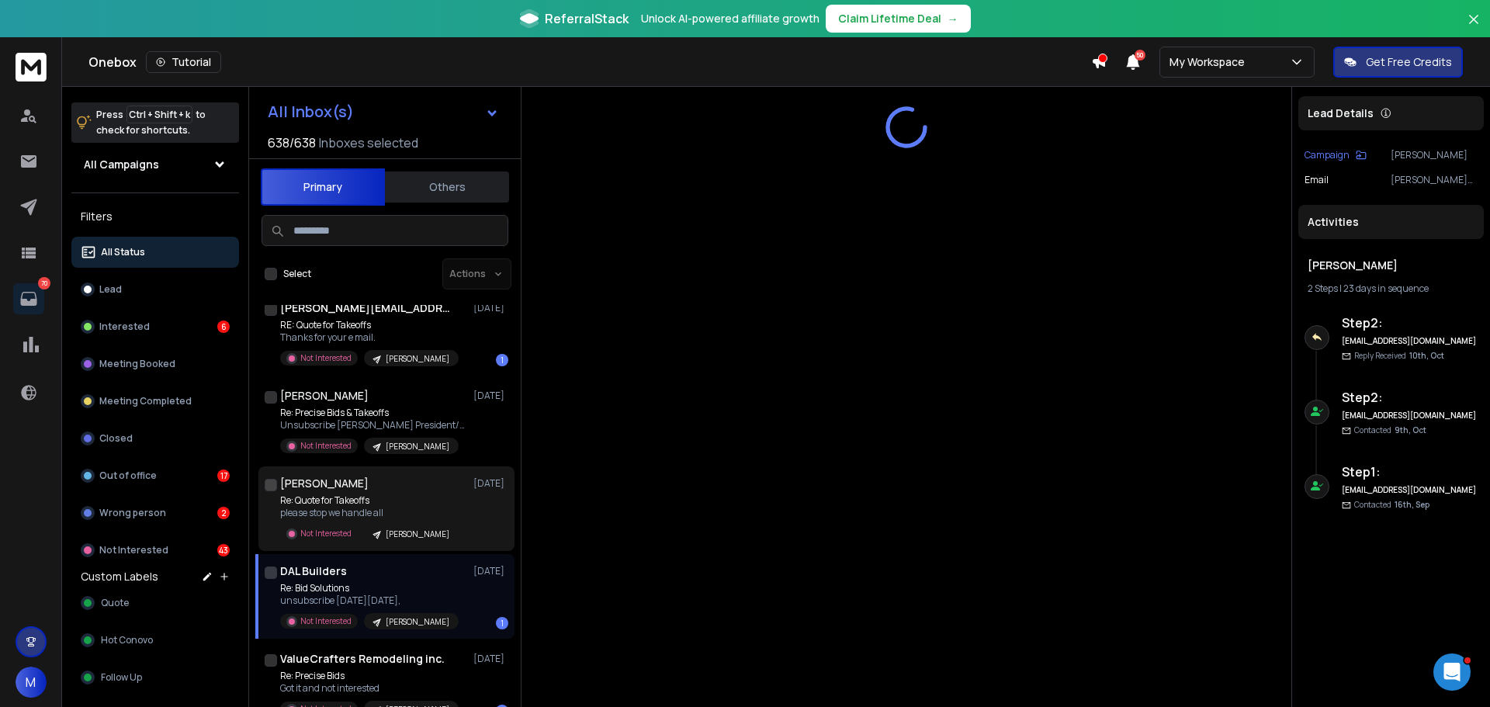
scroll to position [698, 0]
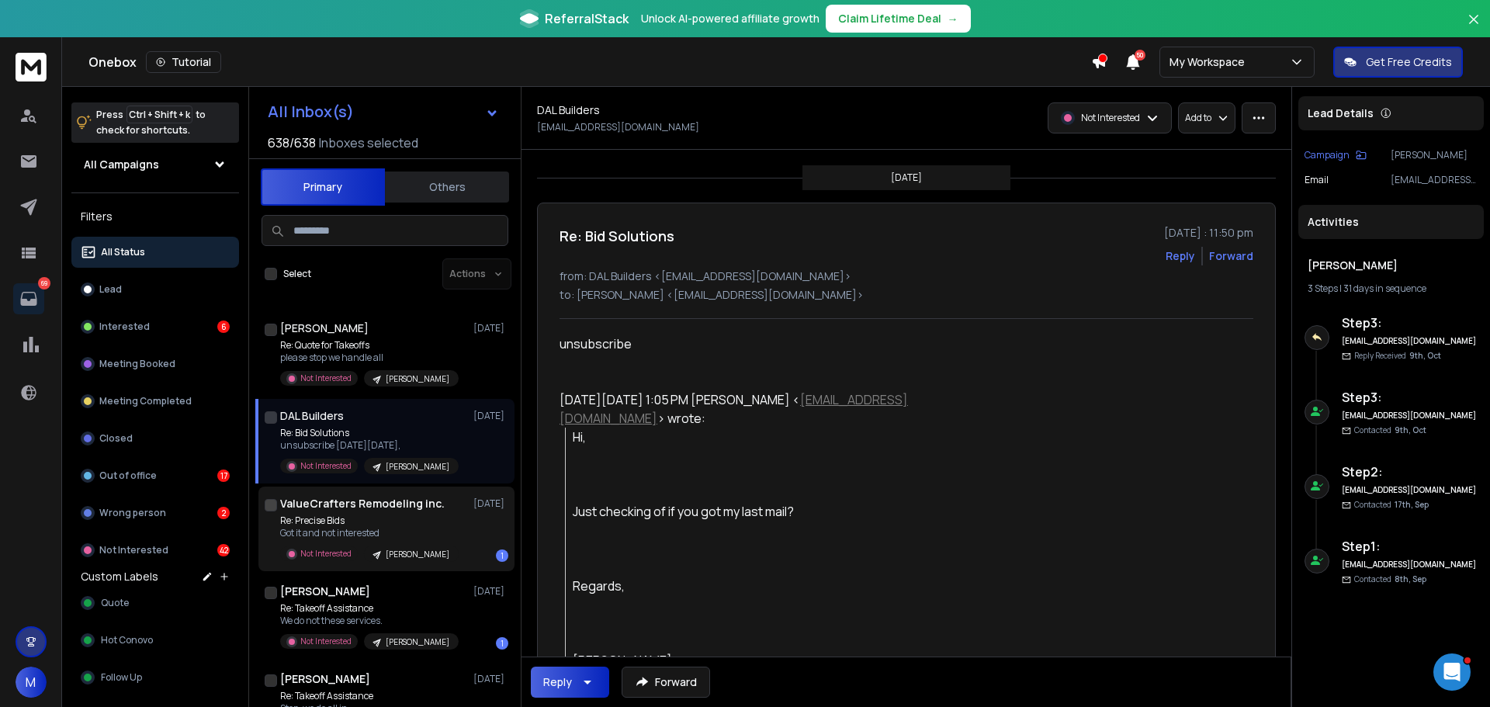
click at [452, 526] on p "Re: Precise Bids" at bounding box center [369, 521] width 178 height 12
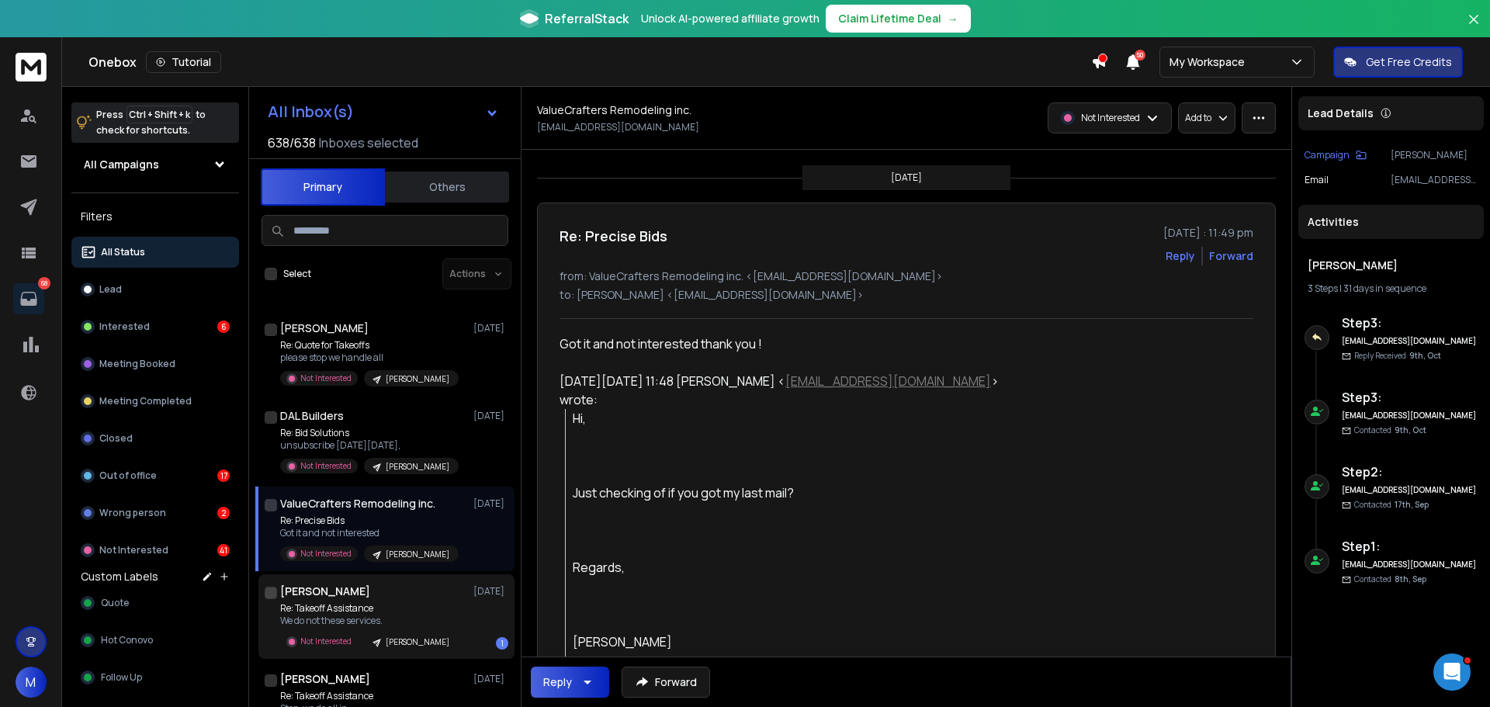
click at [431, 599] on div "Todd Farr 09 Oct Re: Takeoff Assistance We do not these services. Not Intereste…" at bounding box center [394, 617] width 228 height 66
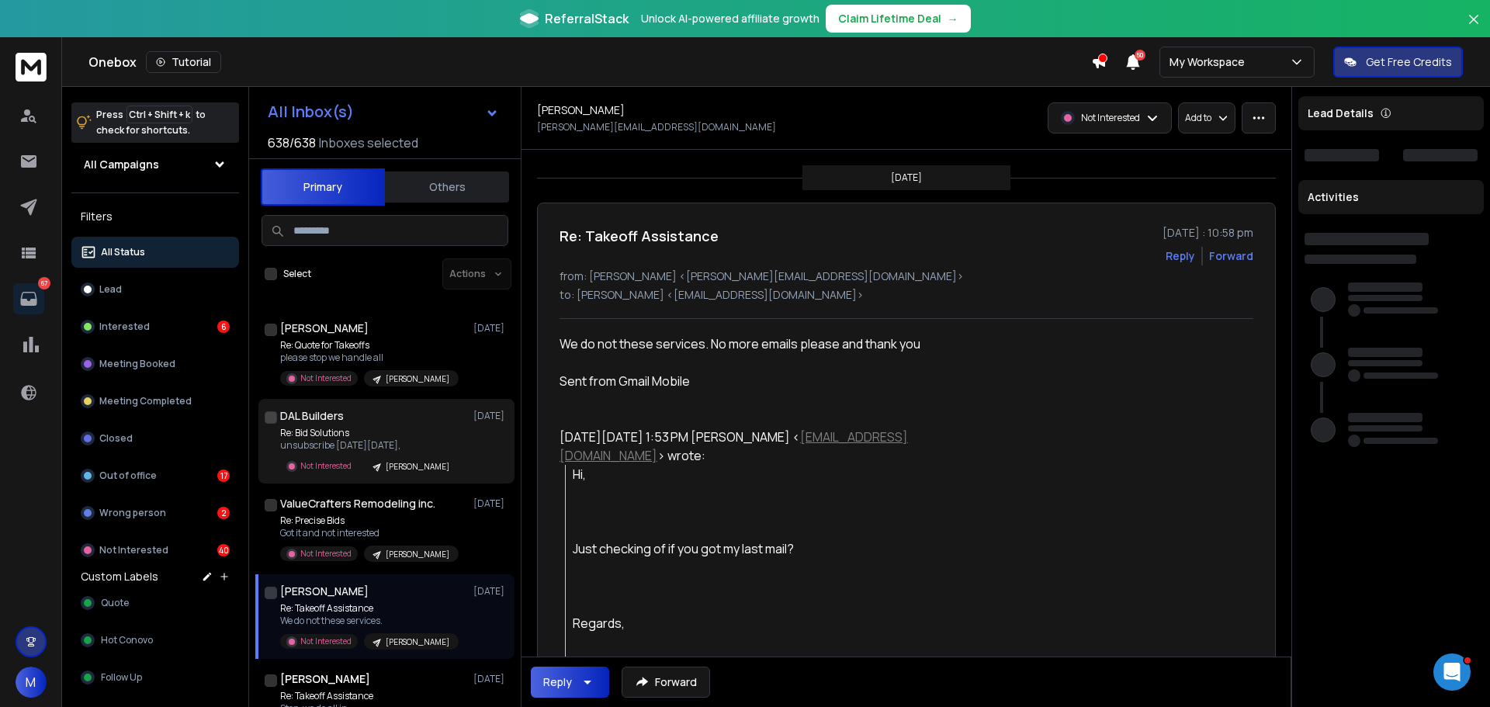
scroll to position [854, 0]
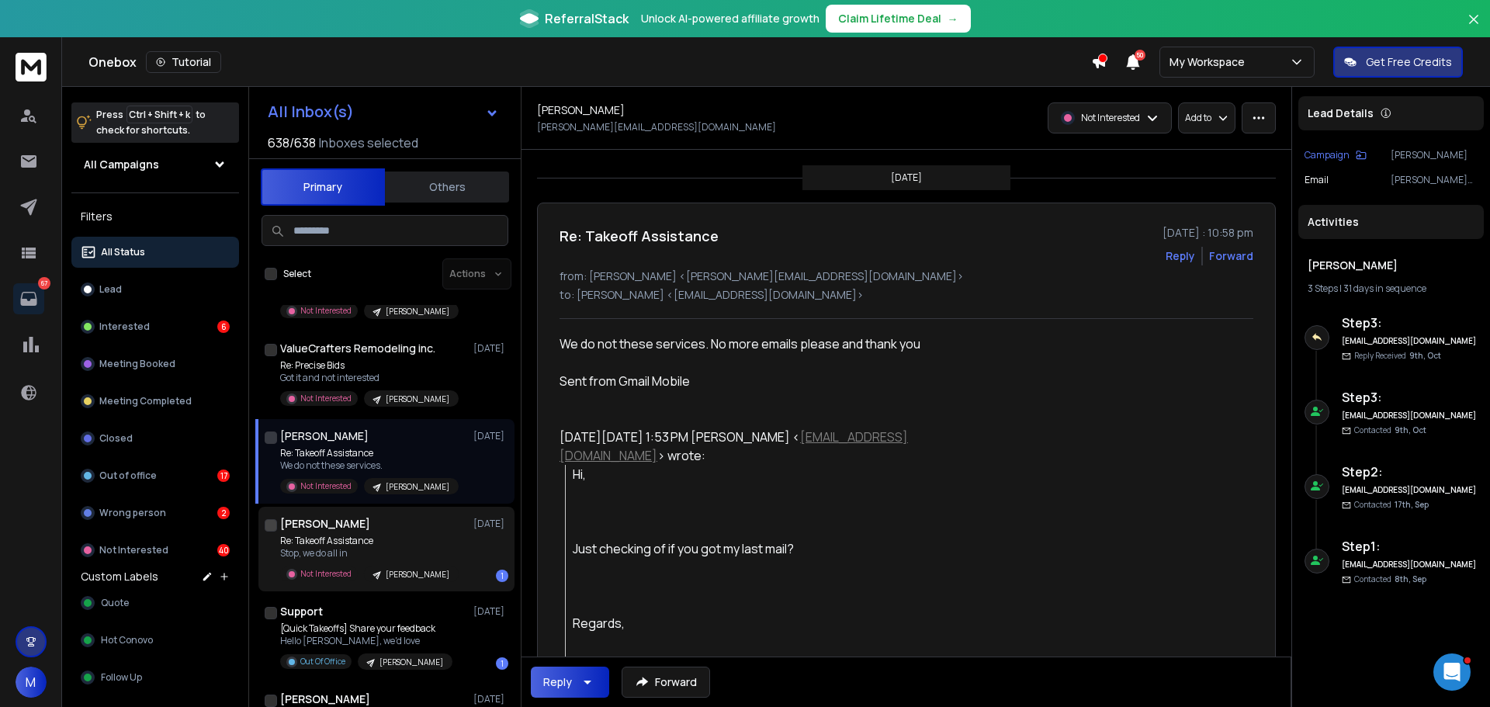
click at [425, 549] on p "Stop, we do all in" at bounding box center [369, 553] width 178 height 12
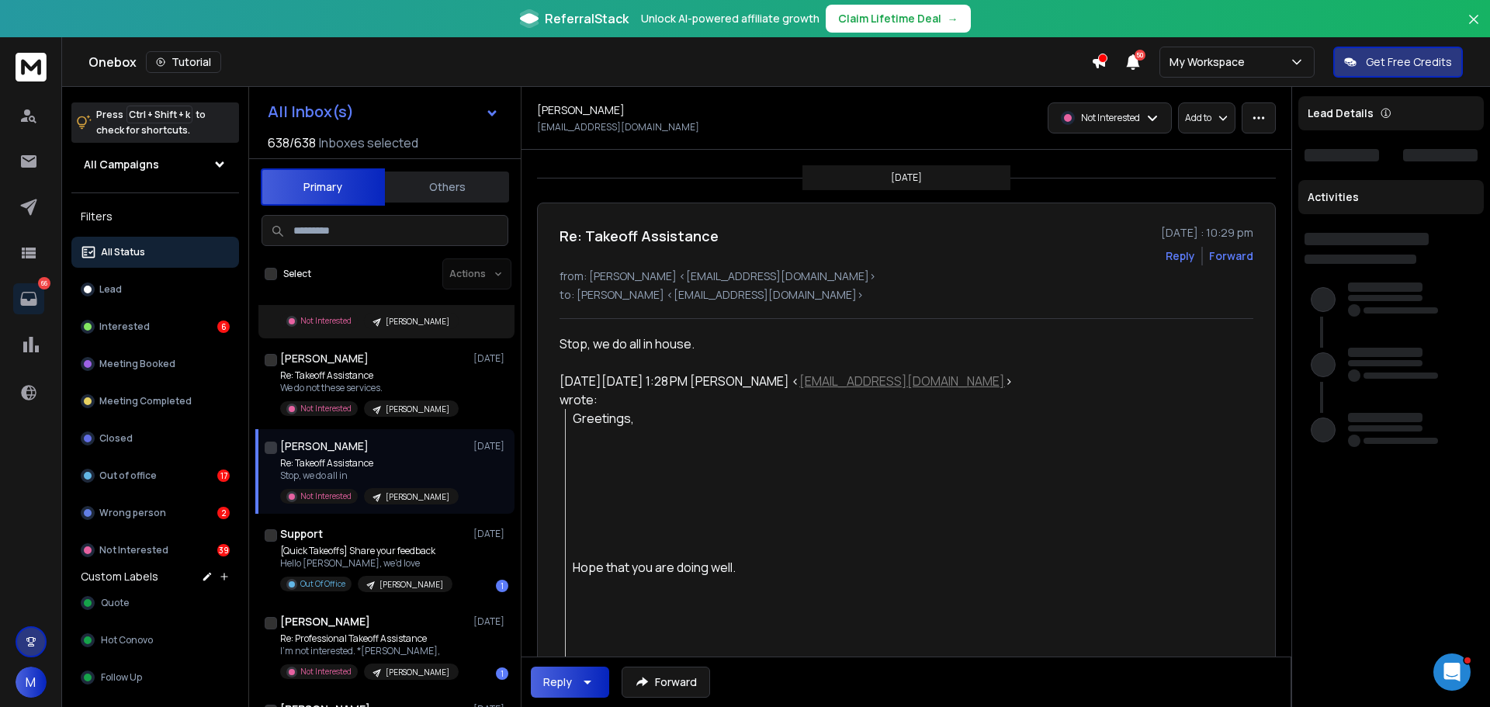
scroll to position [1009, 0]
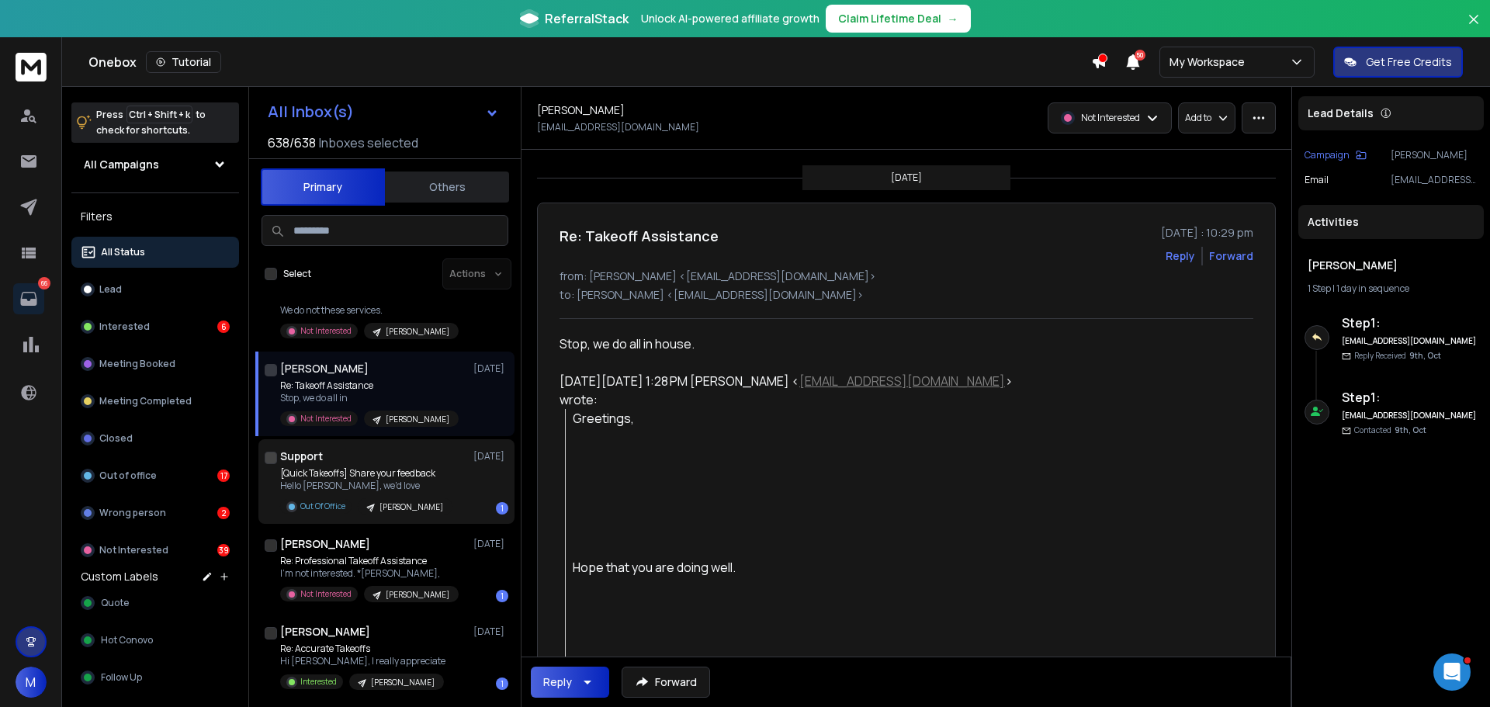
click at [433, 476] on p "[Quick Takeoffs] Share your feedback" at bounding box center [366, 473] width 172 height 12
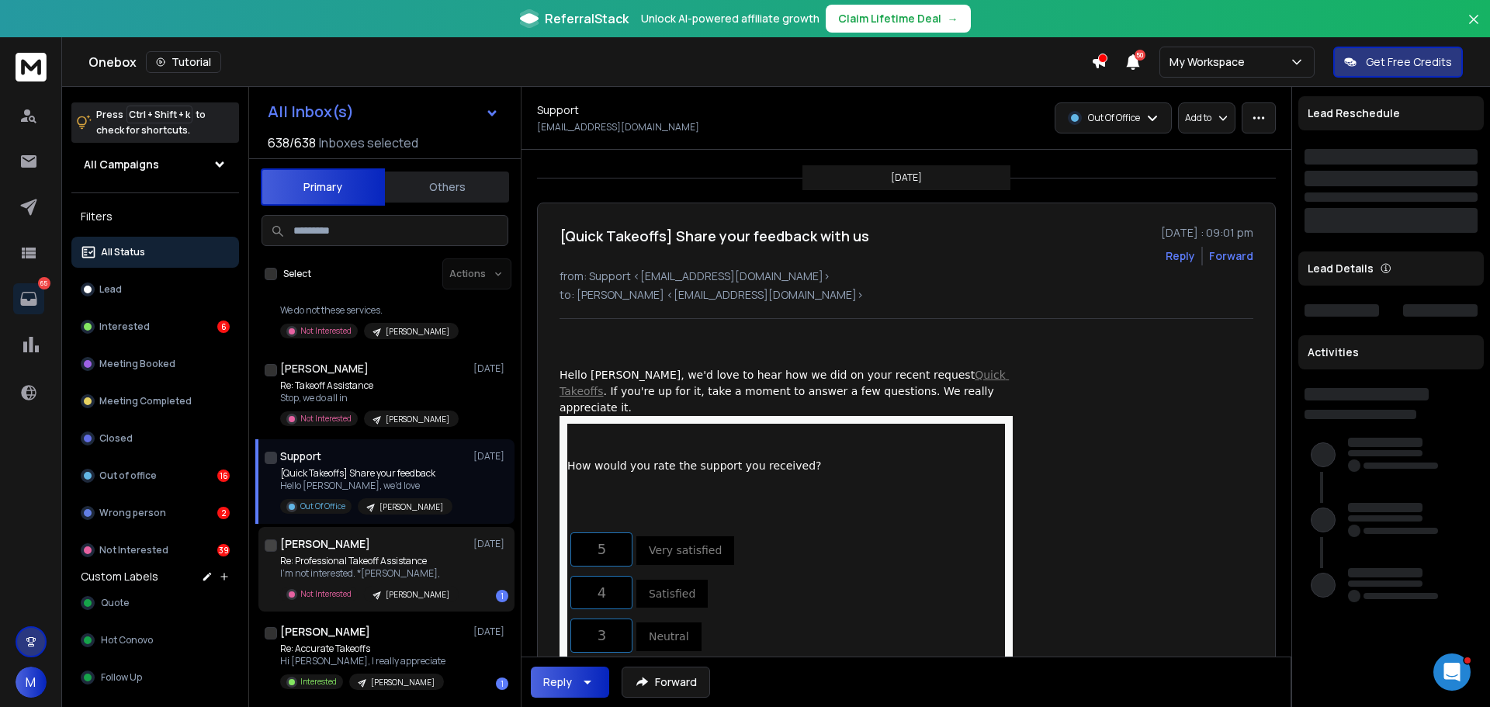
click at [431, 557] on p "Re: Professional Takeoff Assistance" at bounding box center [369, 561] width 178 height 12
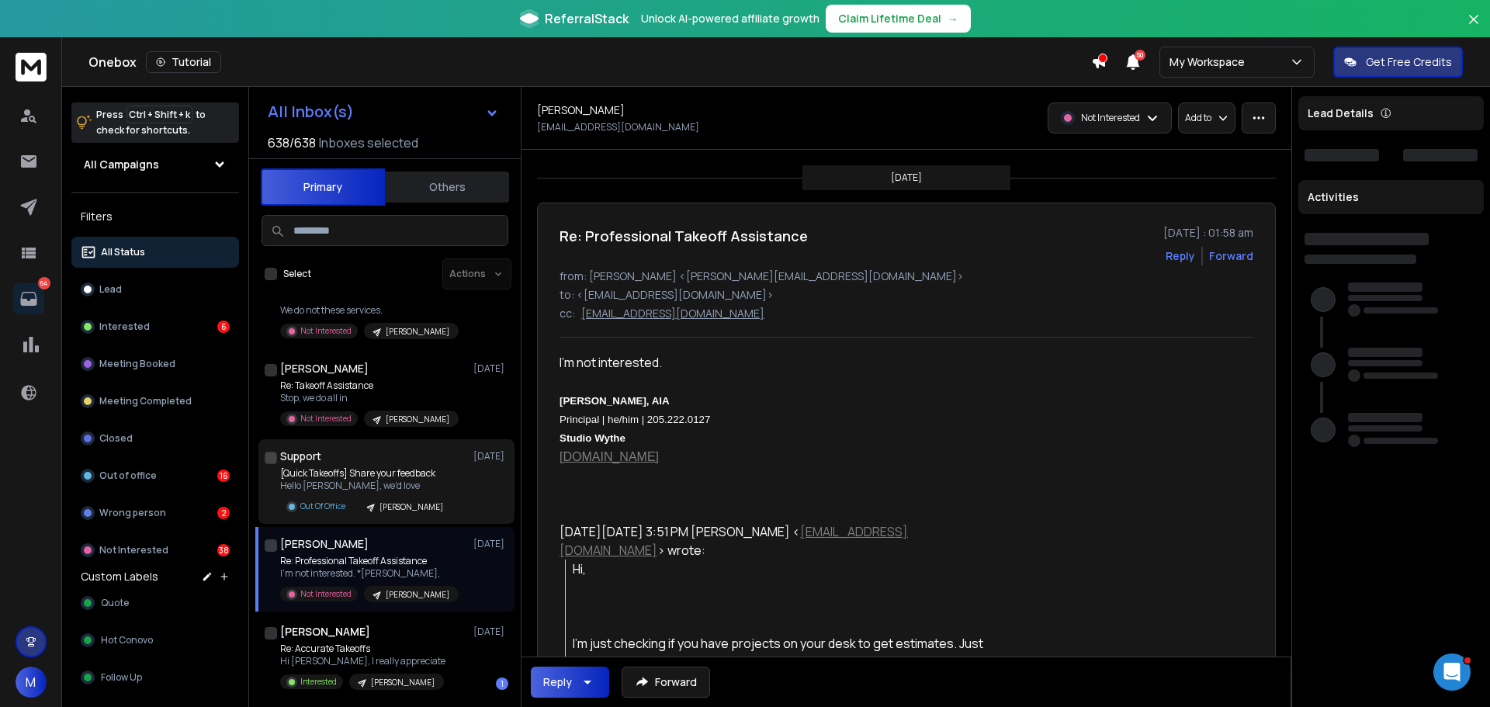
click at [442, 465] on div "Support 09 Oct [Quick Takeoffs] Share your feedback Hello Bill Qamar, we'd love…" at bounding box center [394, 482] width 228 height 66
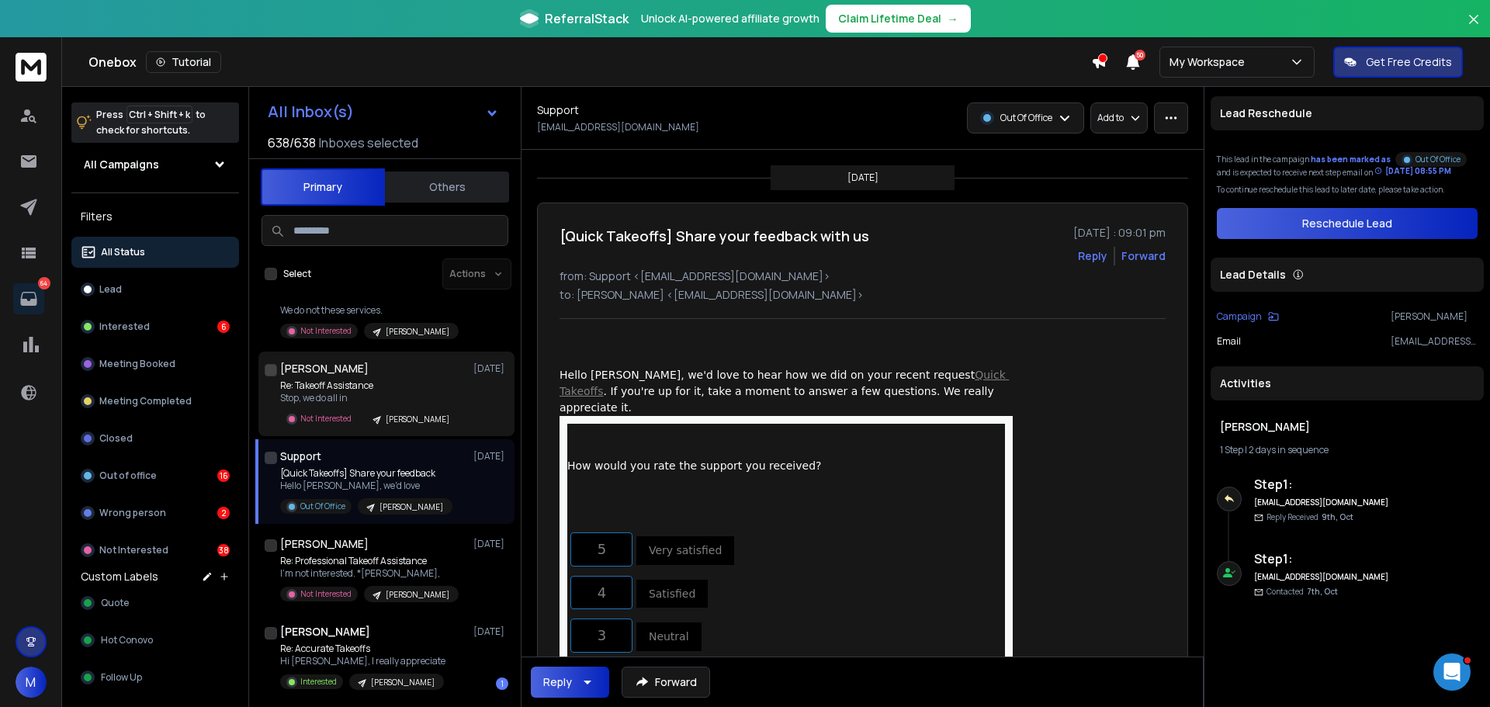
scroll to position [1164, 0]
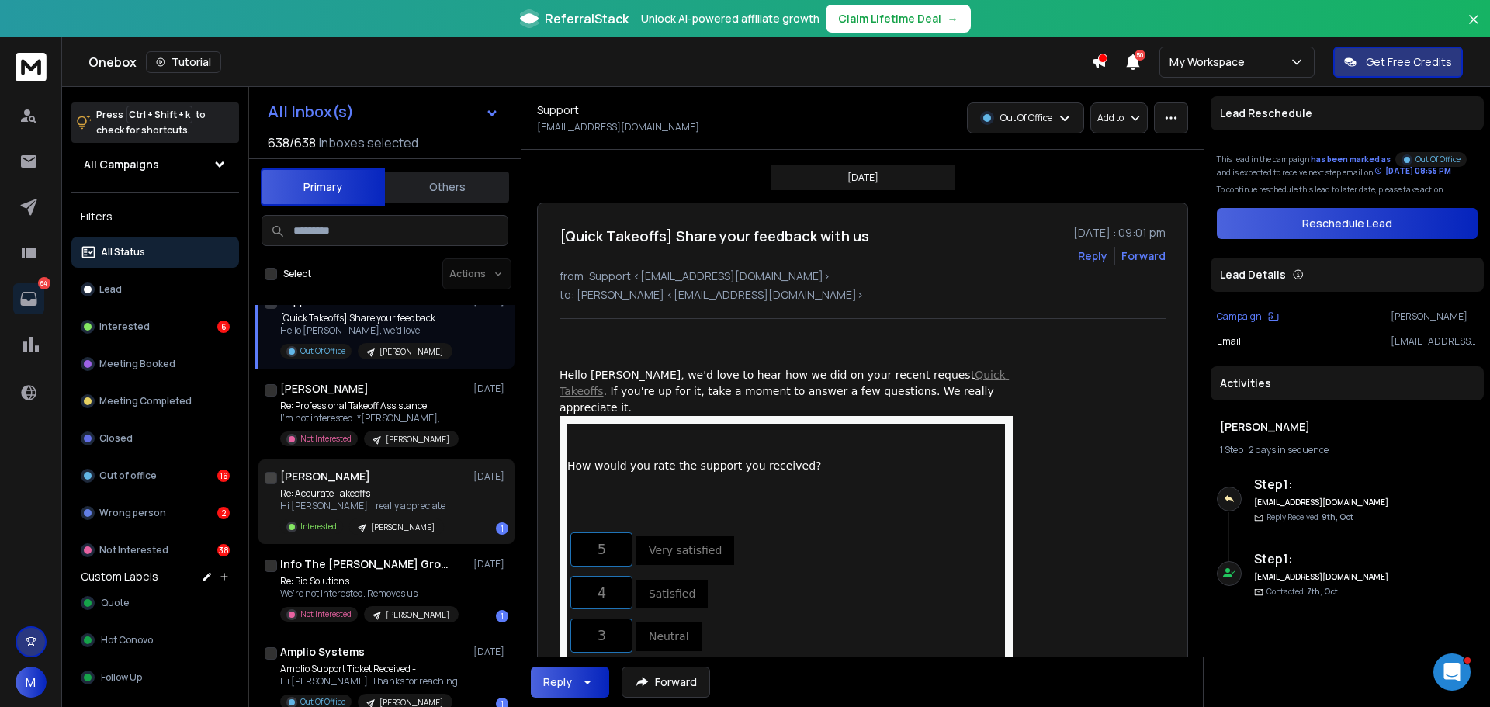
click at [423, 496] on p "Re: Accurate Takeoffs" at bounding box center [362, 493] width 165 height 12
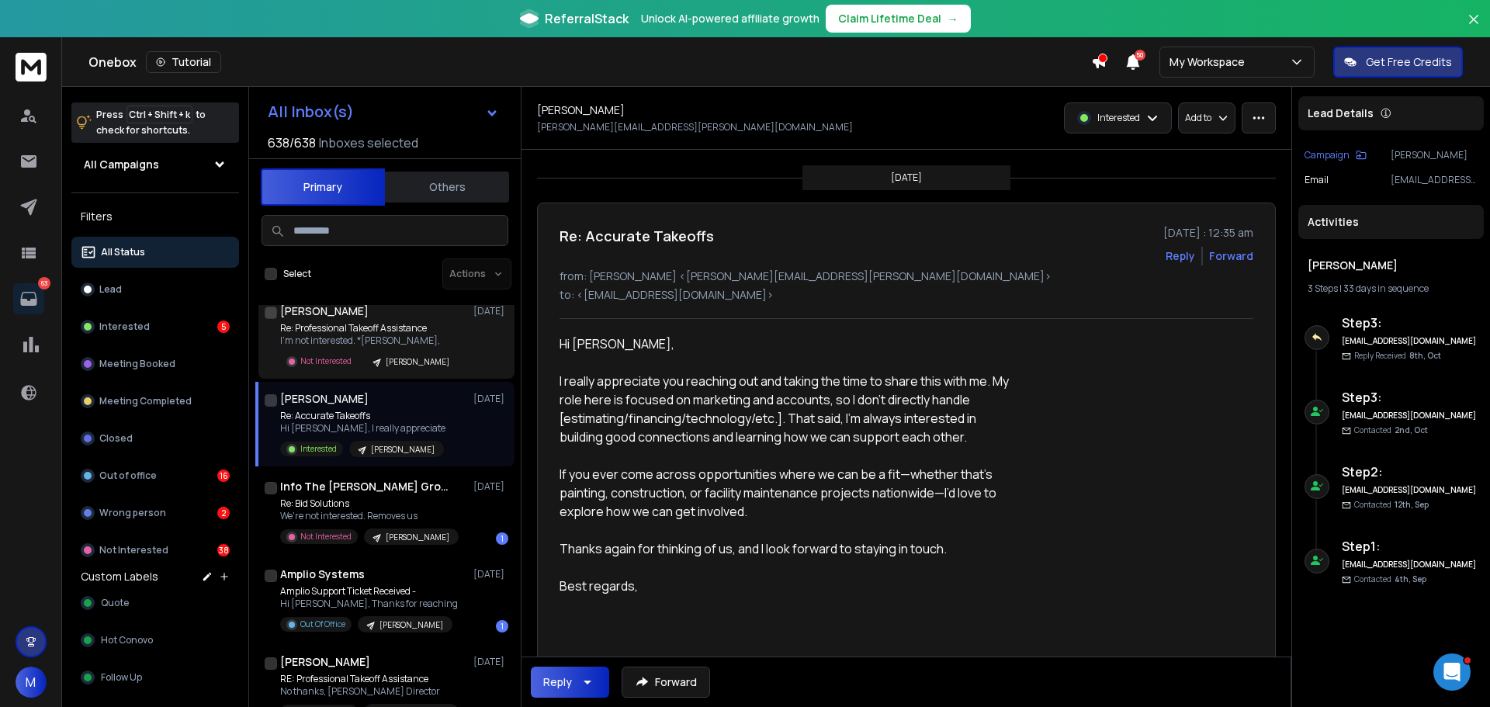
scroll to position [1397, 0]
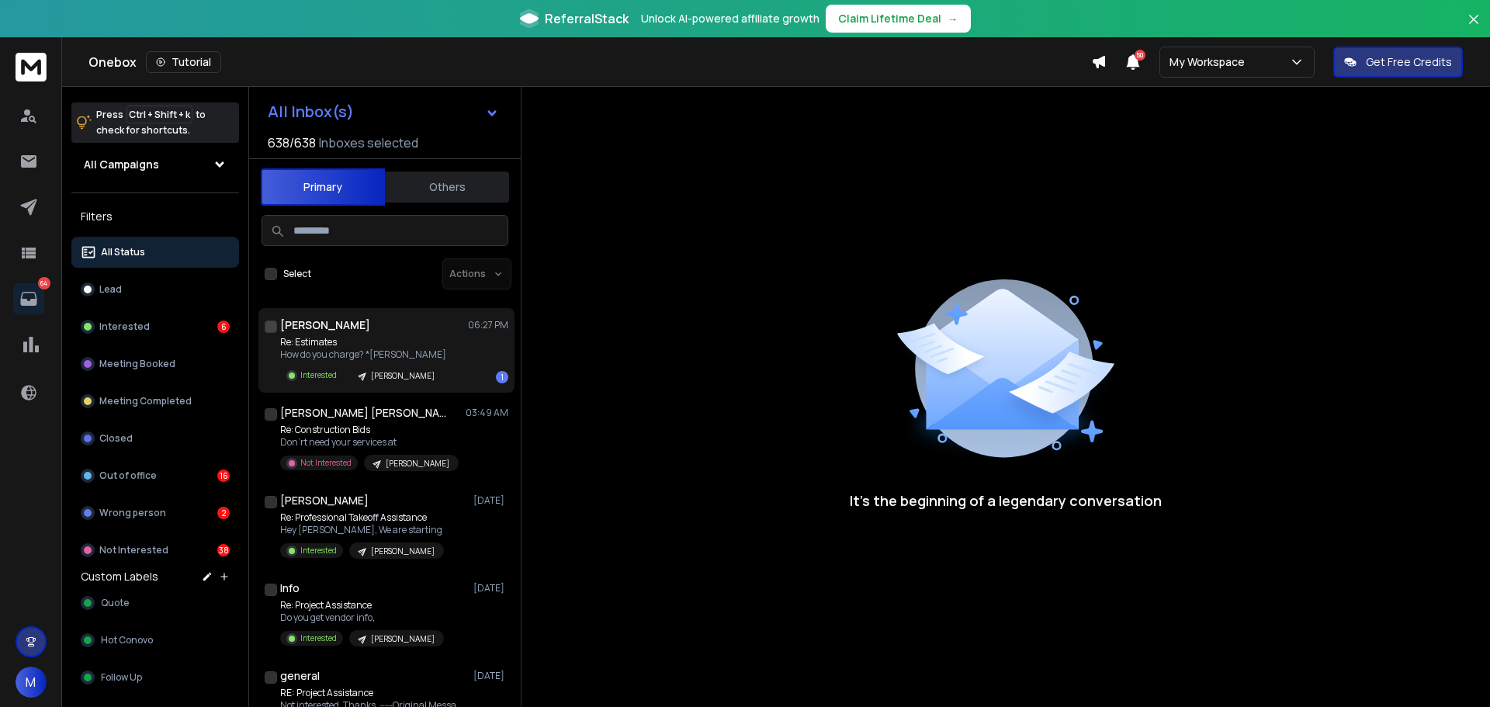
click at [407, 331] on div "[PERSON_NAME] 06:27 PM" at bounding box center [394, 325] width 228 height 16
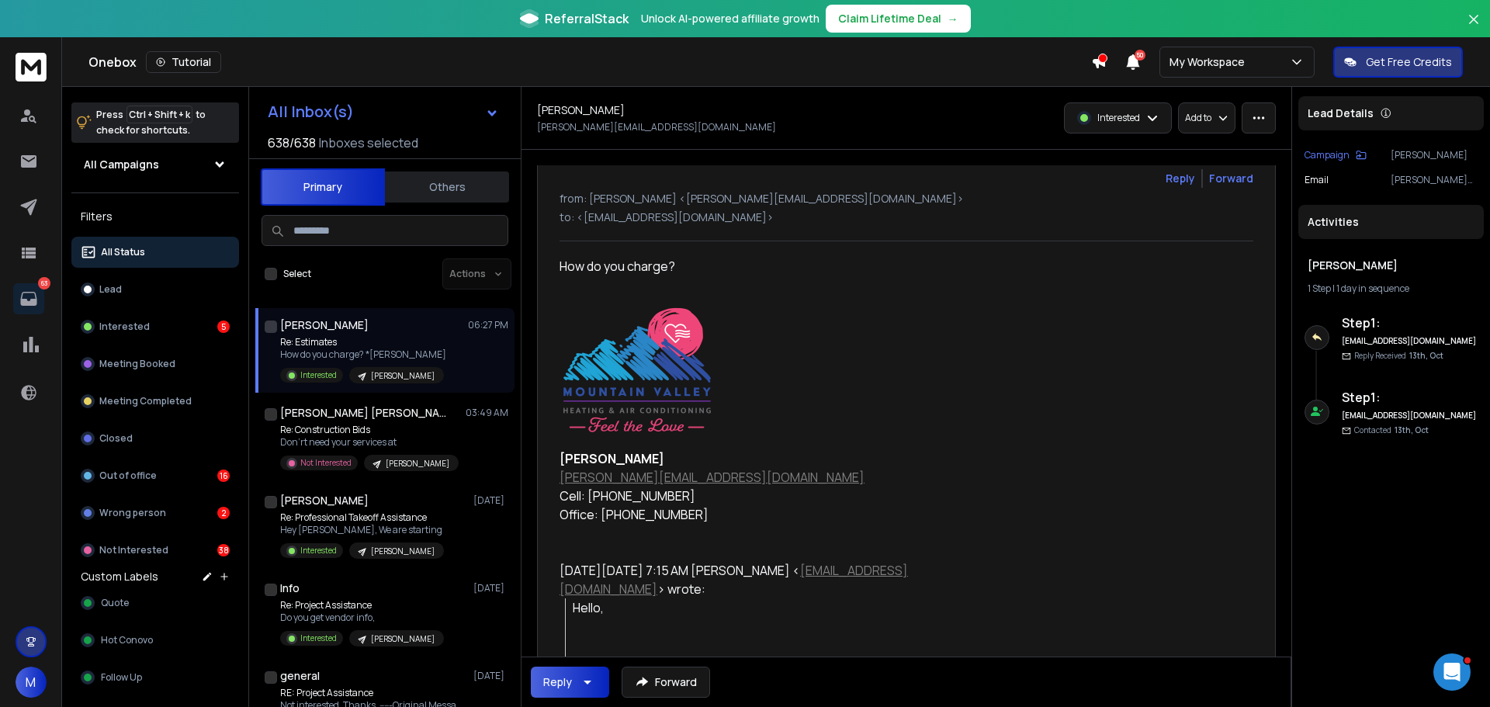
click at [553, 687] on div "Reply" at bounding box center [557, 682] width 29 height 16
